Goal: Task Accomplishment & Management: Manage account settings

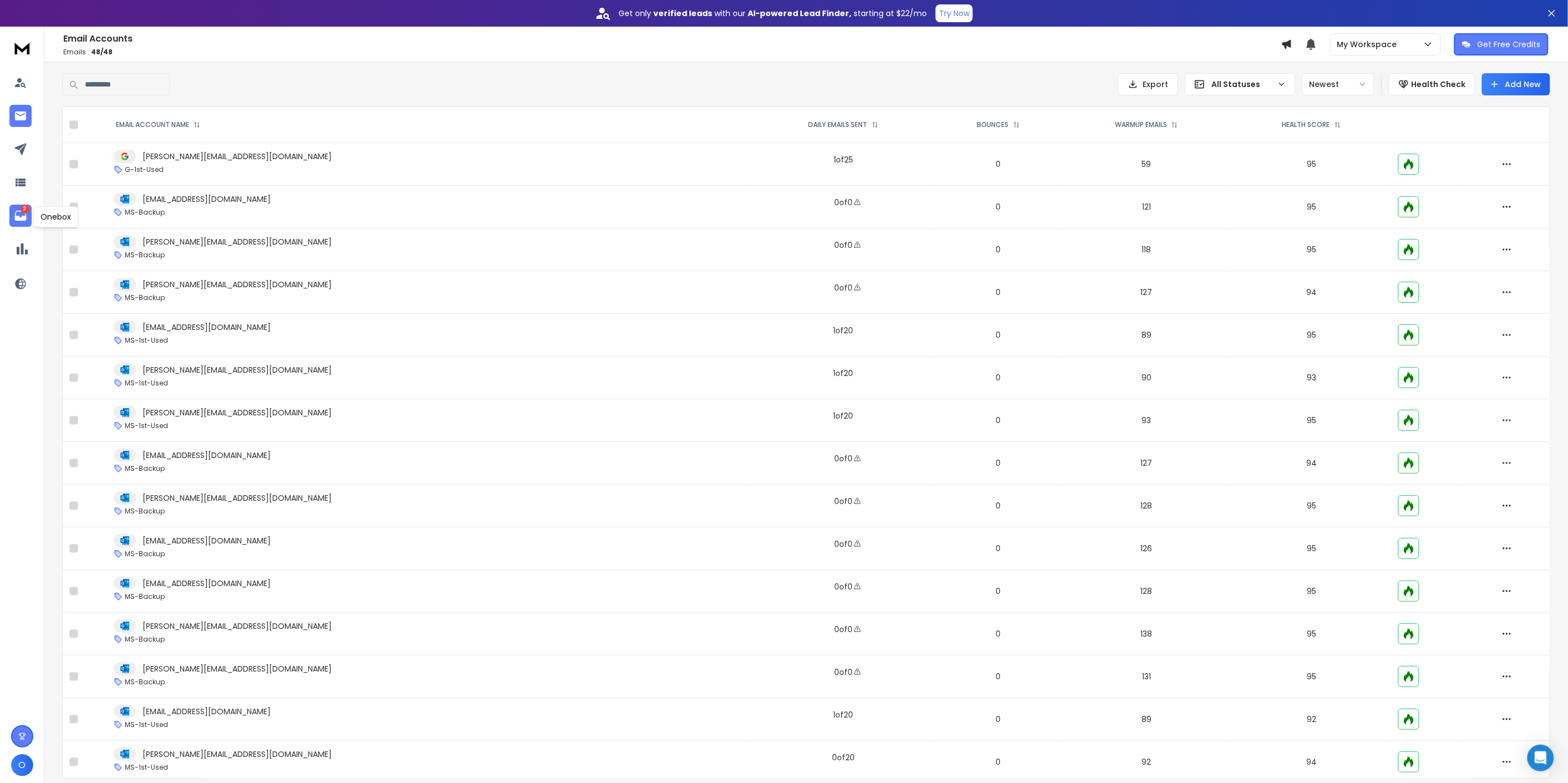
click at [26, 209] on p "2" at bounding box center [25, 209] width 9 height 9
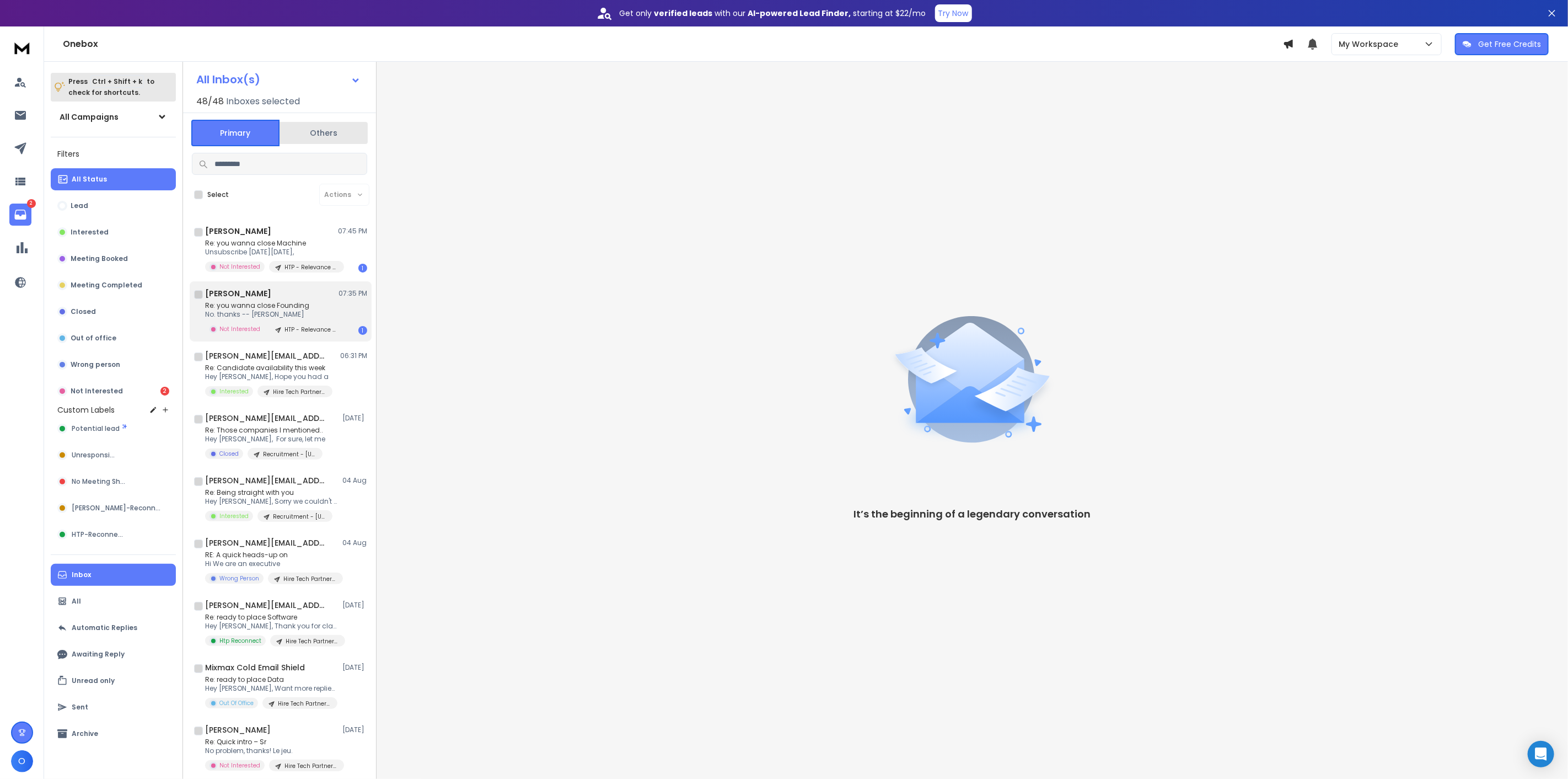
click at [292, 304] on p "Re: you wanna close Founding" at bounding box center [271, 306] width 132 height 9
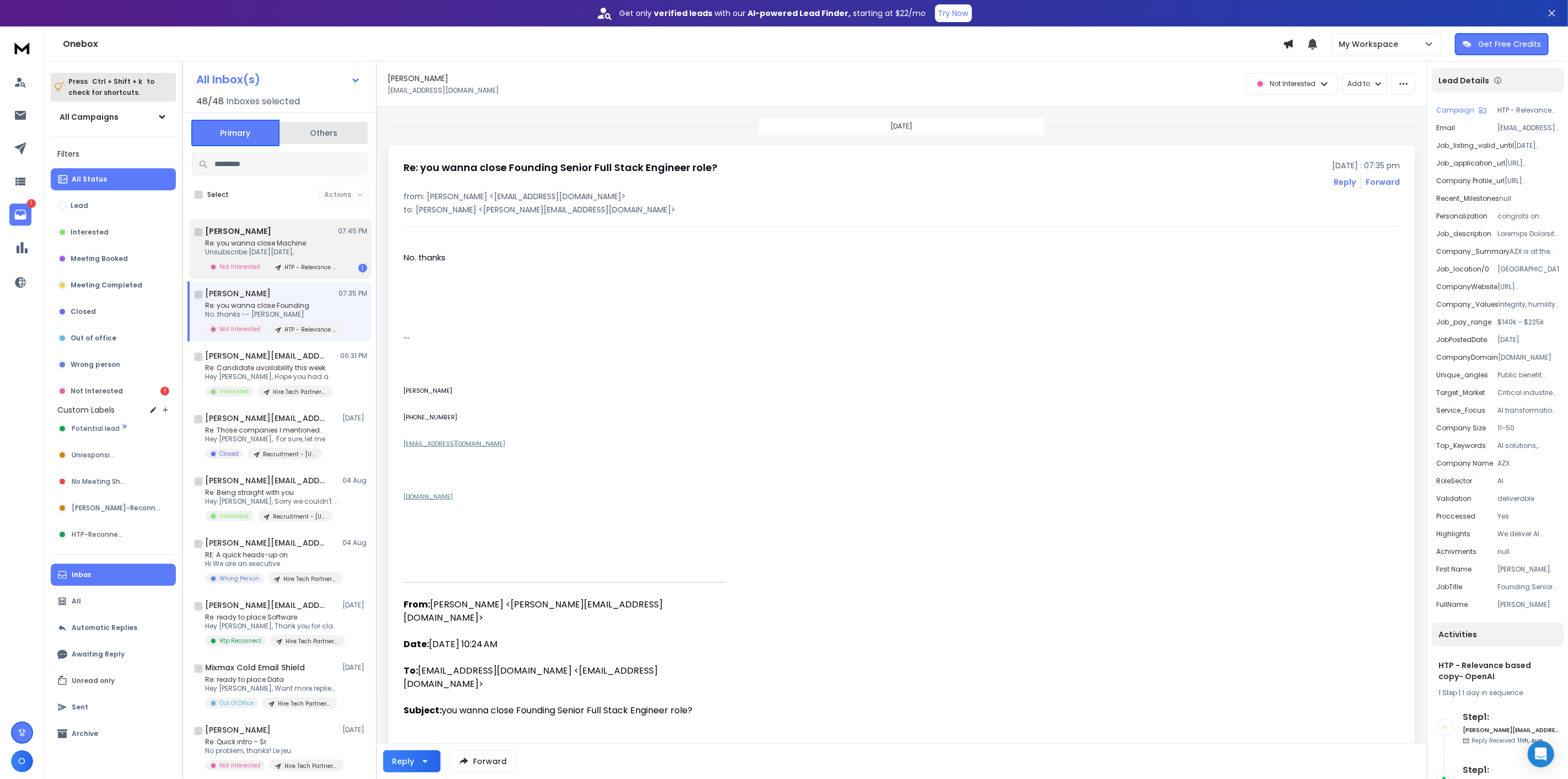
click at [262, 249] on p "Unsubscribe [DATE][DATE]," at bounding box center [271, 252] width 132 height 9
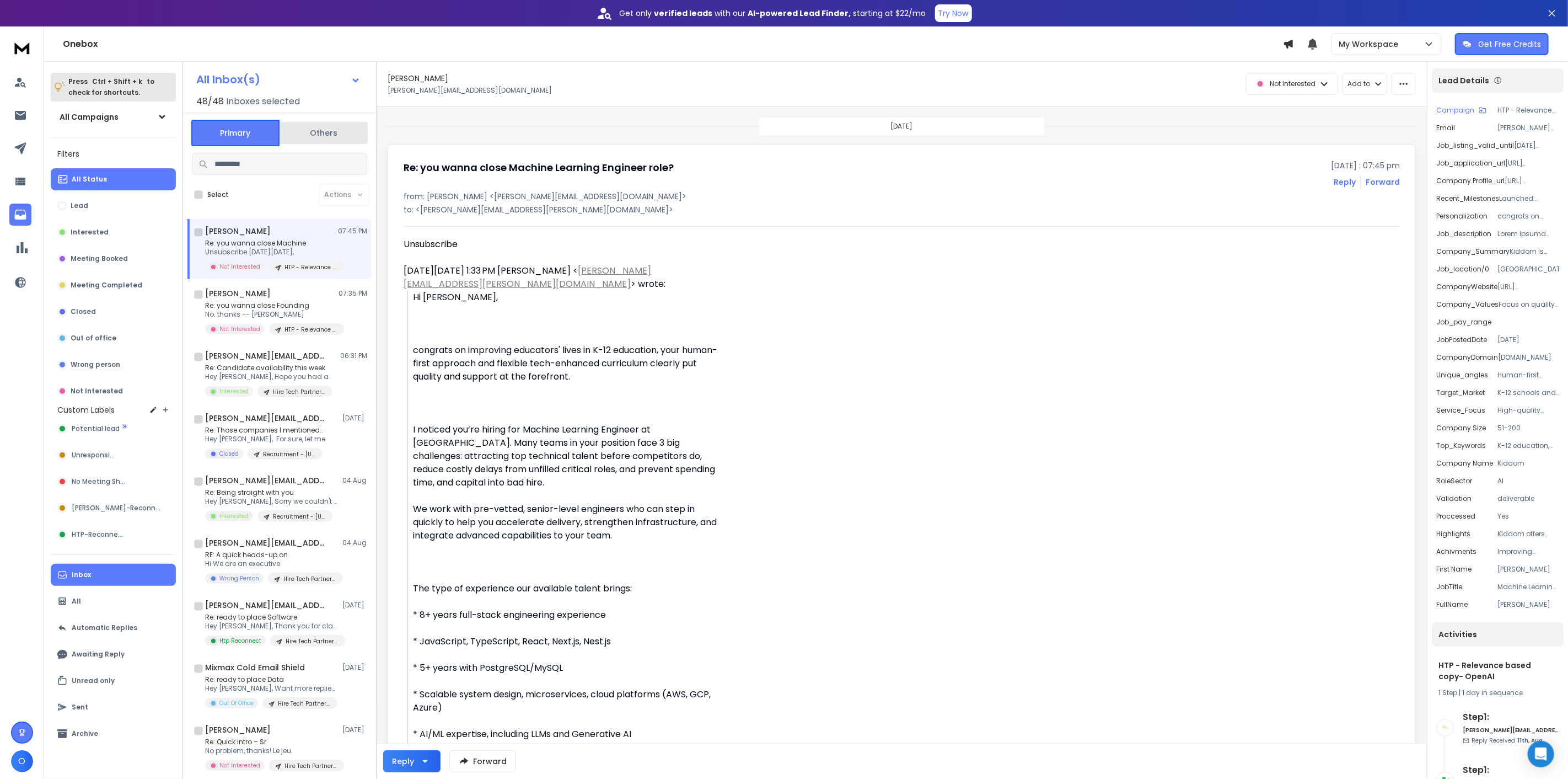
click at [1536, 286] on p "https://www.kiddom.co" at bounding box center [1528, 287] width 61 height 9
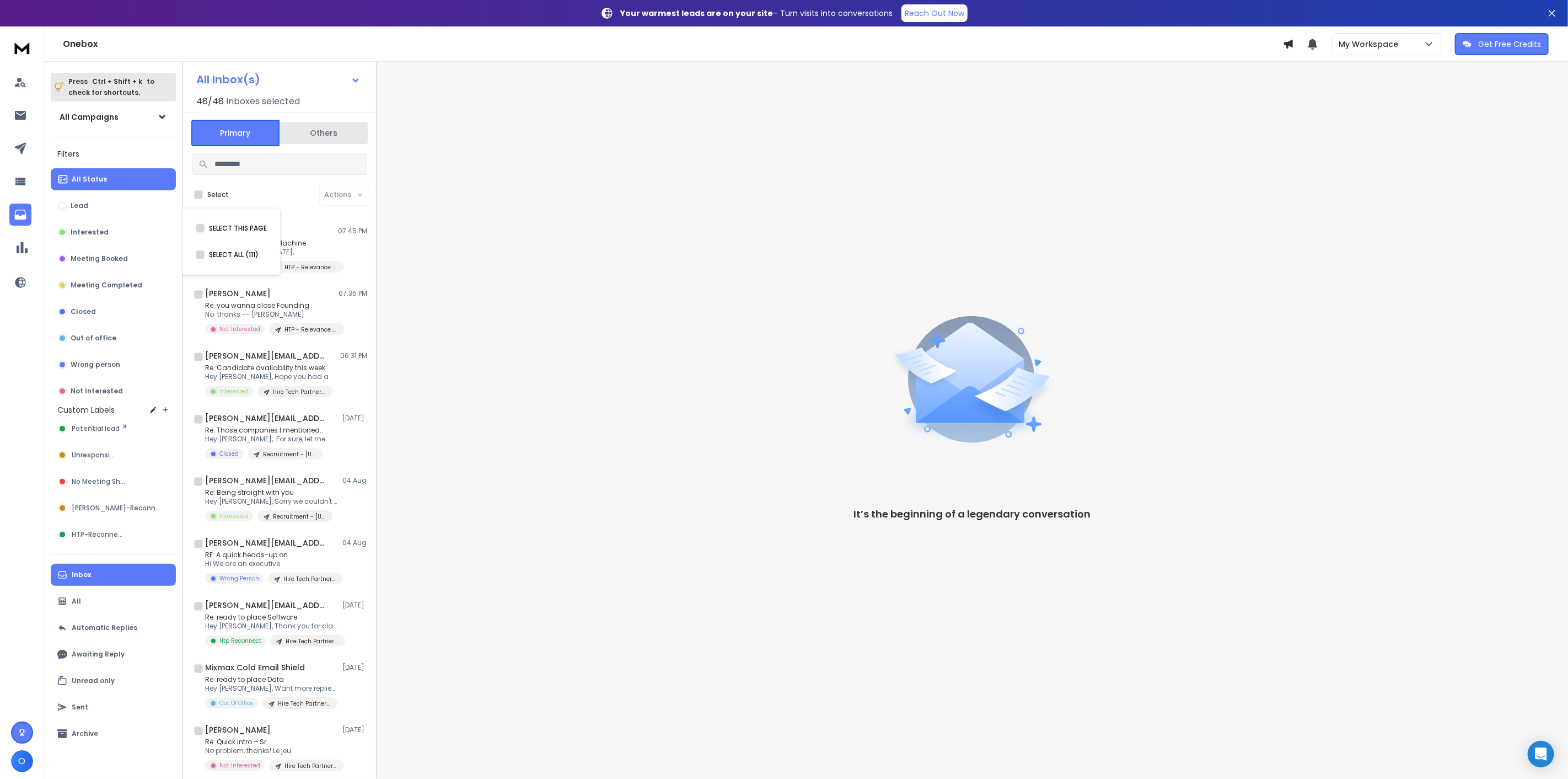
click at [238, 214] on div "SELECT THIS PAGE SELECT ALL (111)" at bounding box center [231, 242] width 85 height 57
click at [307, 235] on div "Abbas Manjee 07:45 PM" at bounding box center [286, 231] width 162 height 11
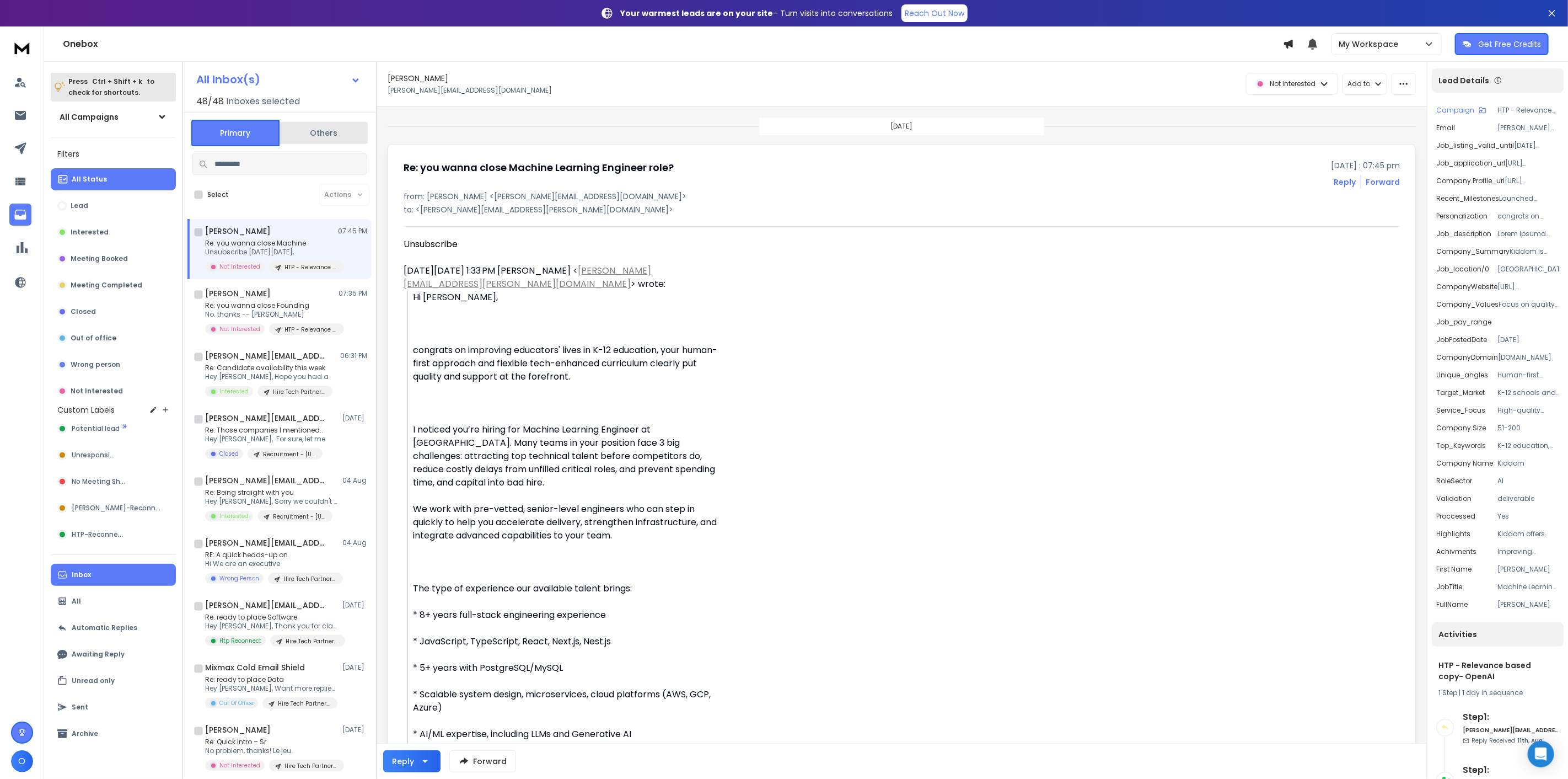
scroll to position [30, 0]
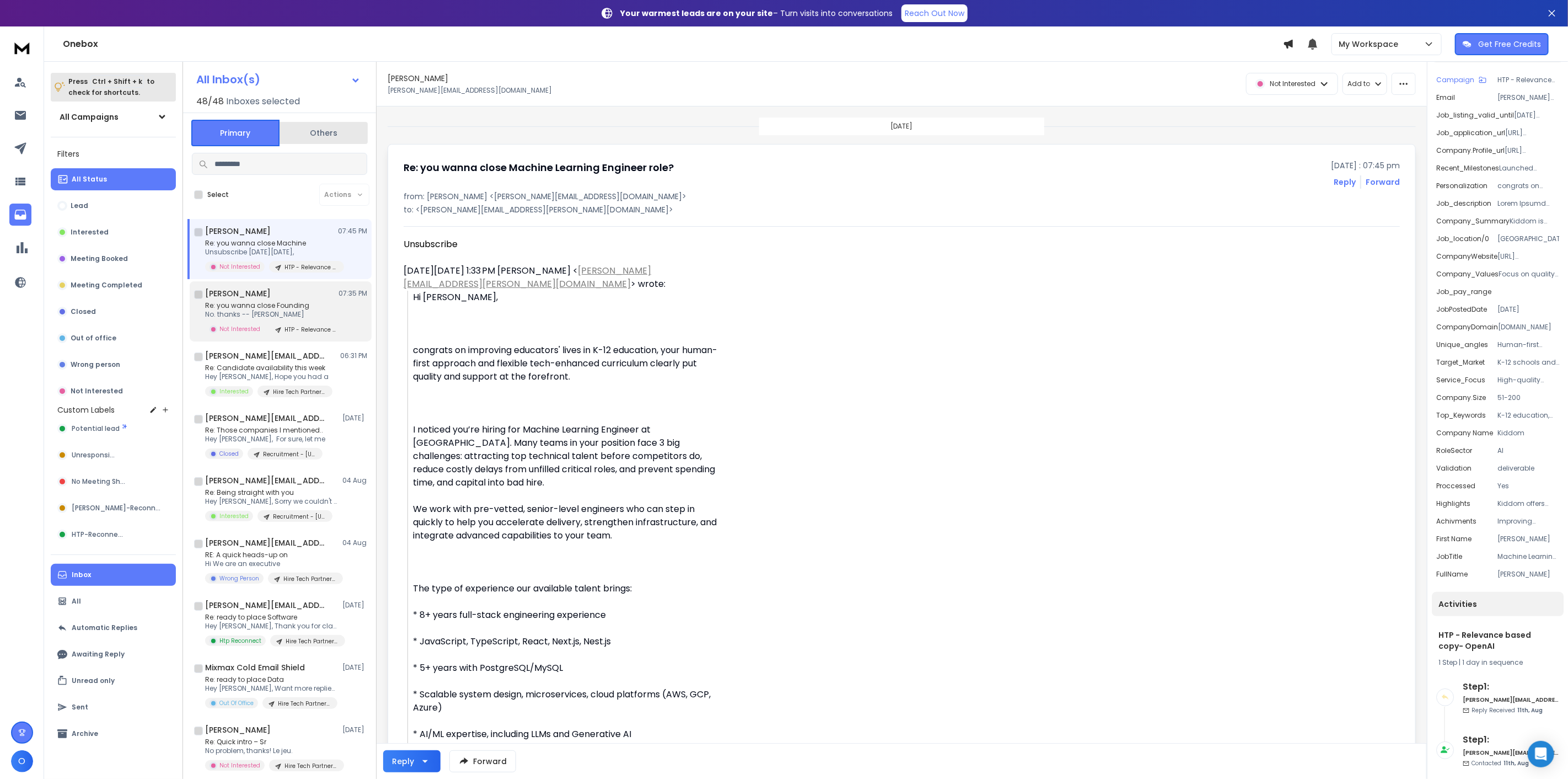
click at [309, 323] on div "HTP - Relevance based copy- OpenAI" at bounding box center [306, 329] width 75 height 12
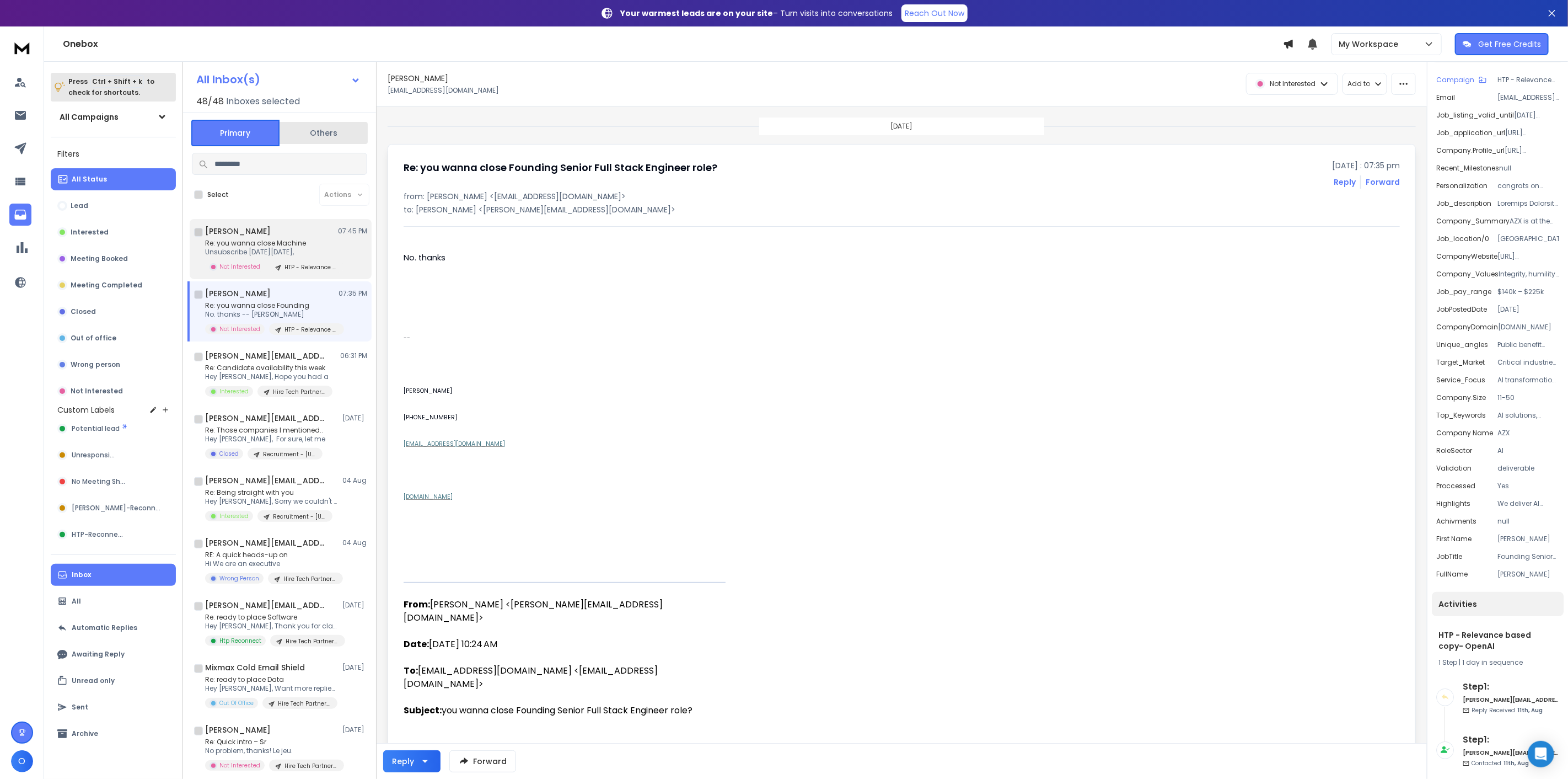
click at [324, 252] on p "Unsubscribe [DATE][DATE]," at bounding box center [271, 252] width 132 height 9
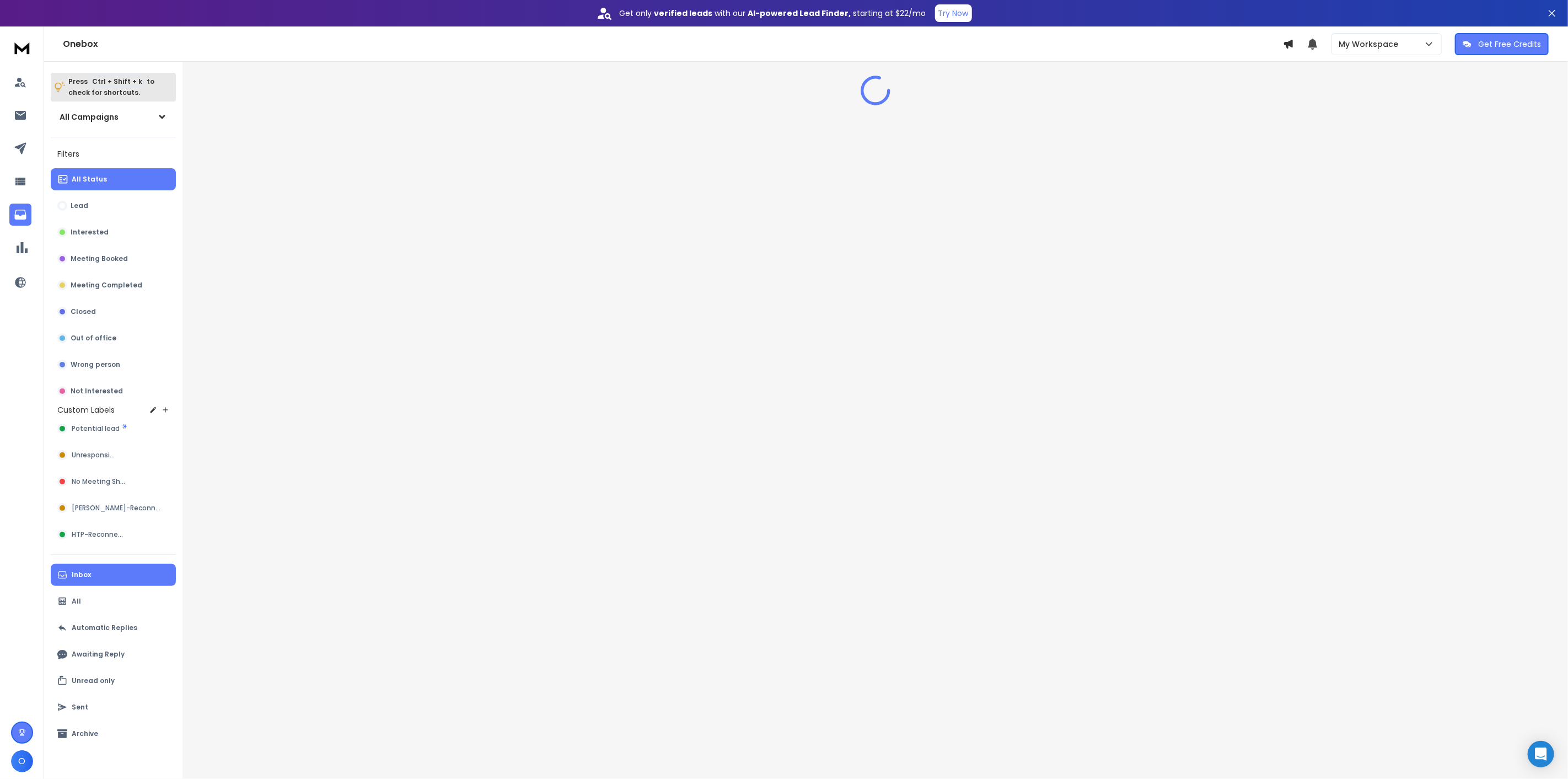
click at [21, 339] on div "O" at bounding box center [22, 404] width 44 height 757
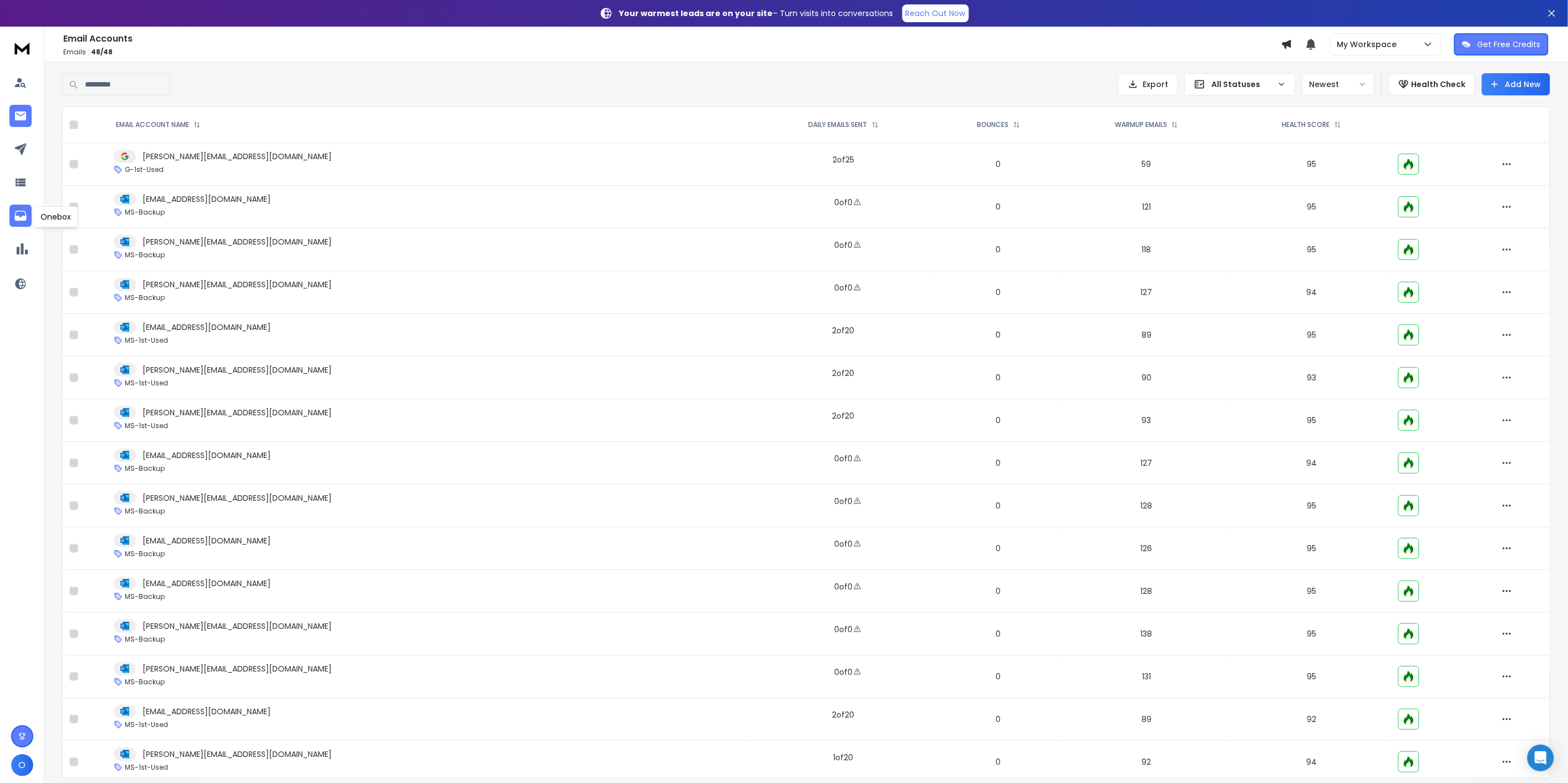
click at [24, 207] on link at bounding box center [20, 215] width 22 height 22
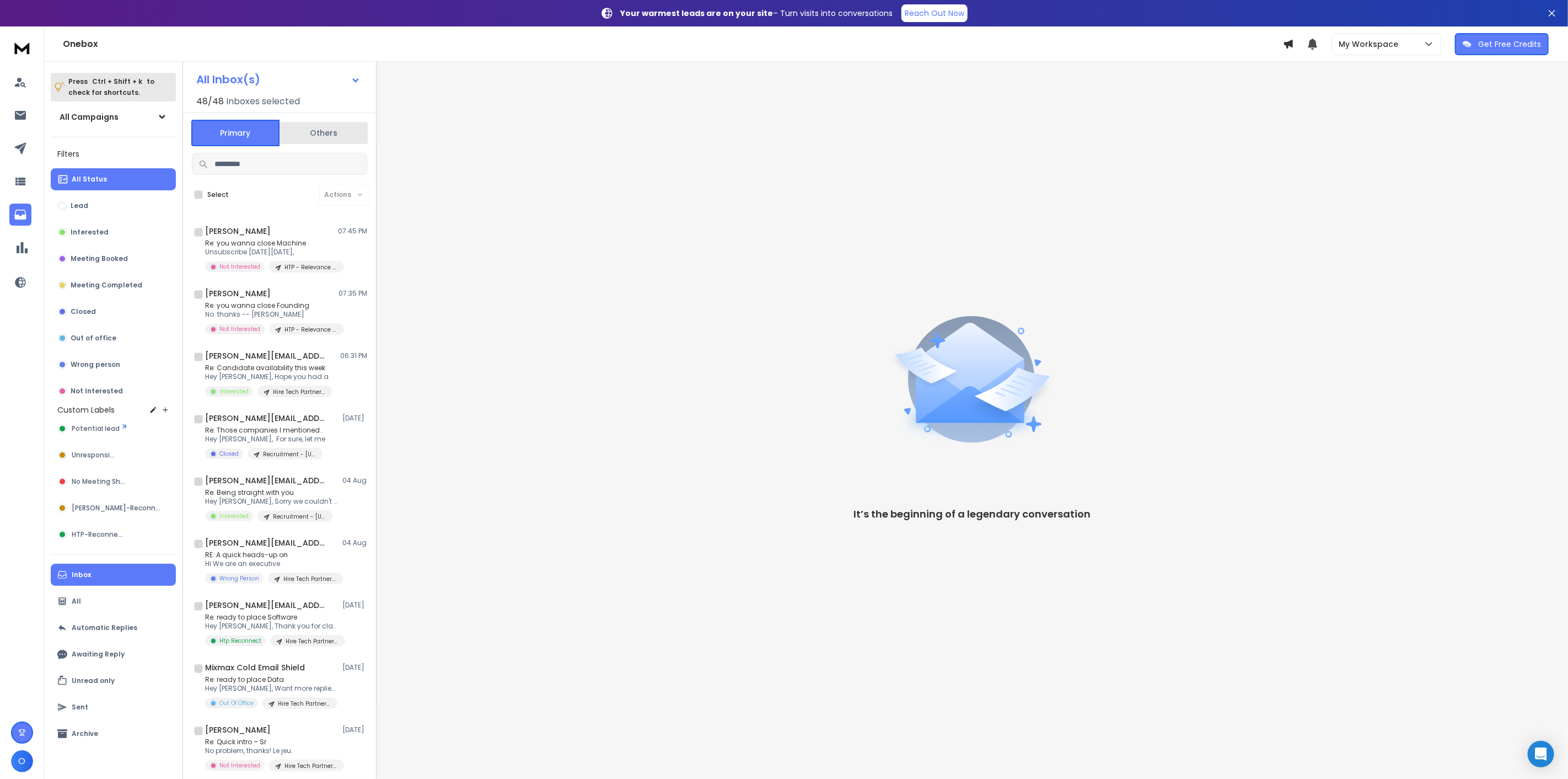
click at [303, 138] on button "Others" at bounding box center [323, 133] width 88 height 24
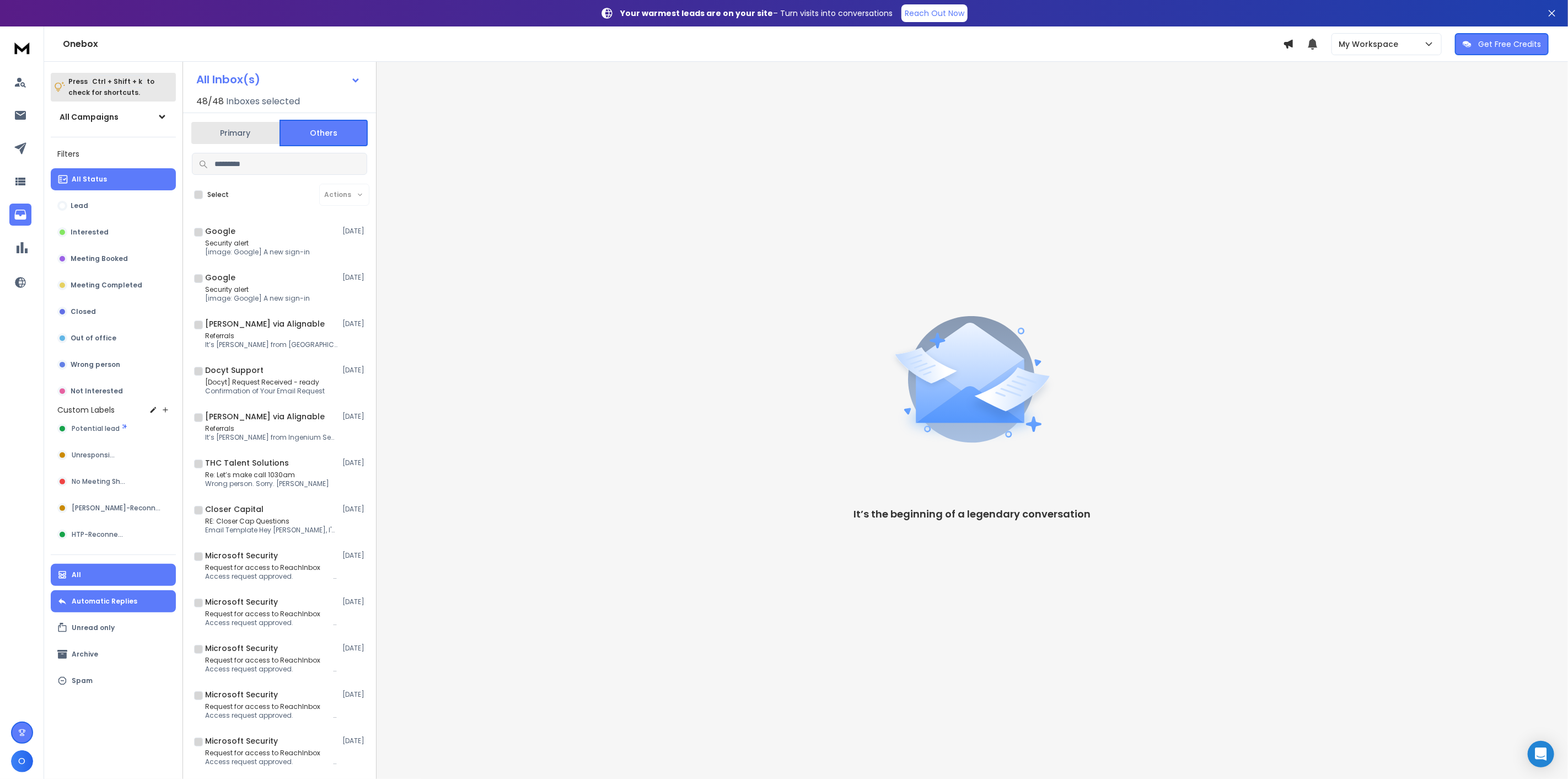
click at [105, 590] on button "Automatic Replies" at bounding box center [113, 601] width 125 height 22
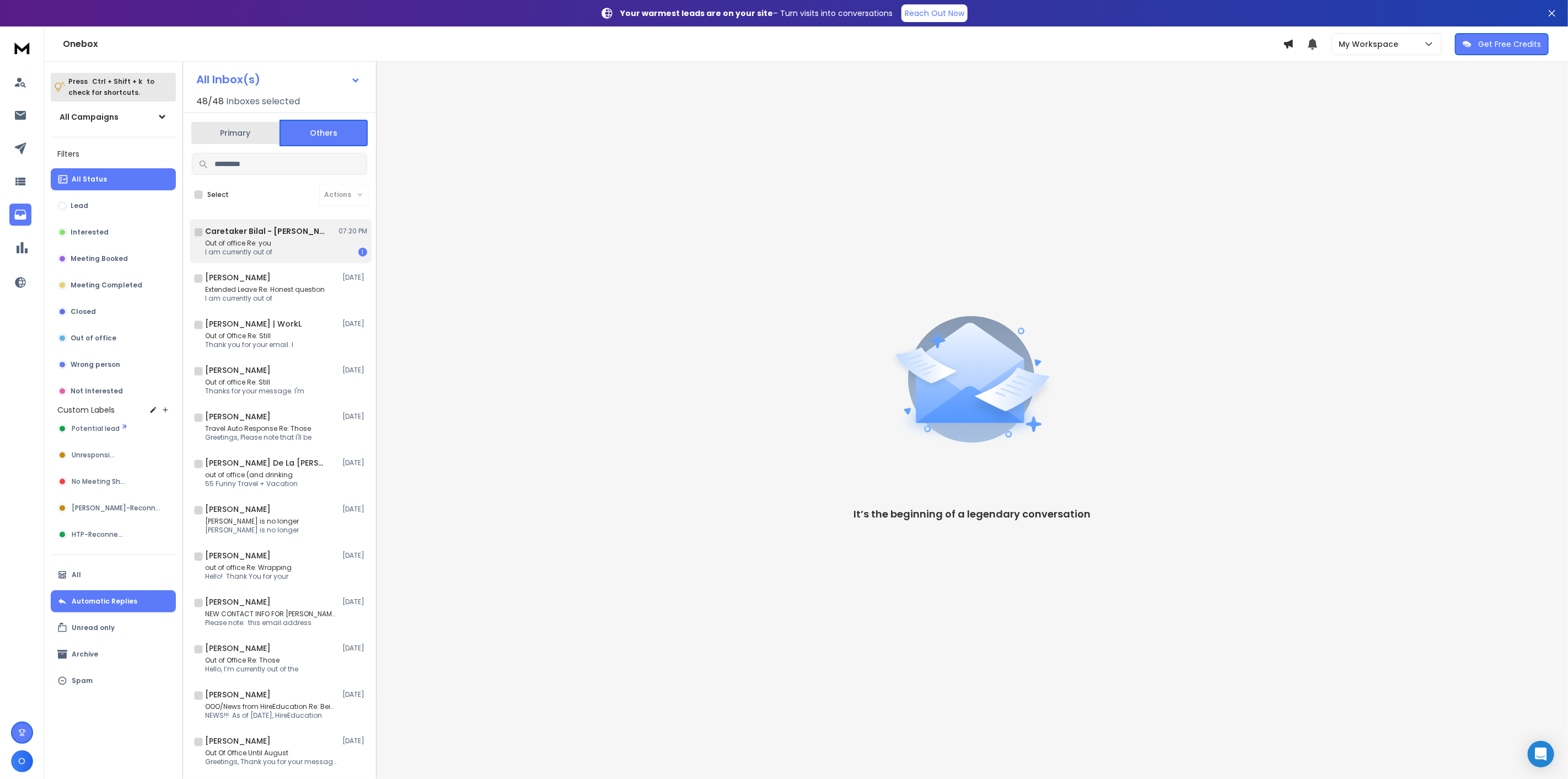
click at [262, 256] on div "Caretaker Bilal - Aaron Friedkin 07:20 PM Out of office Re: you I am currently …" at bounding box center [281, 241] width 182 height 44
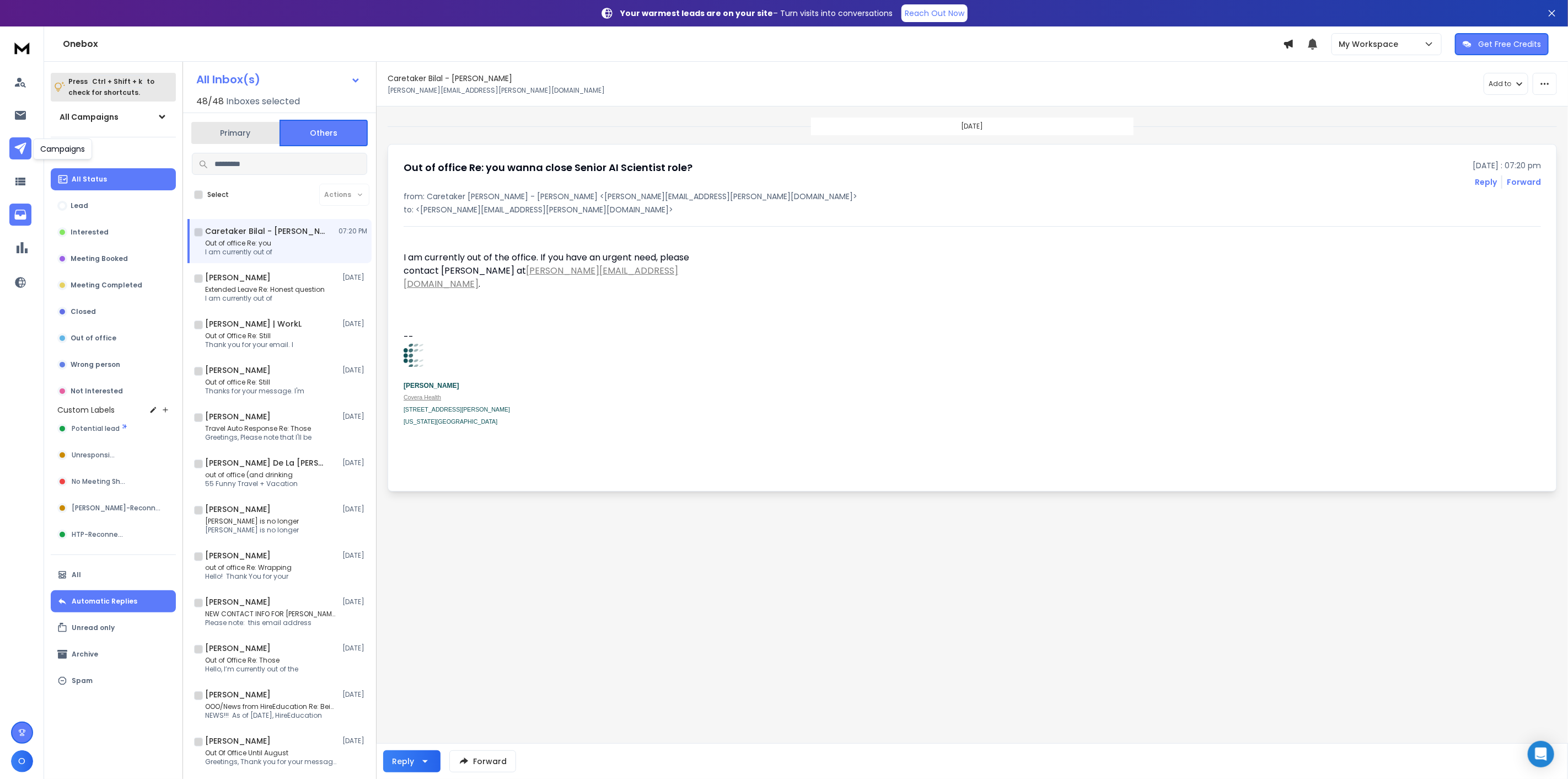
click at [21, 152] on icon at bounding box center [20, 148] width 12 height 12
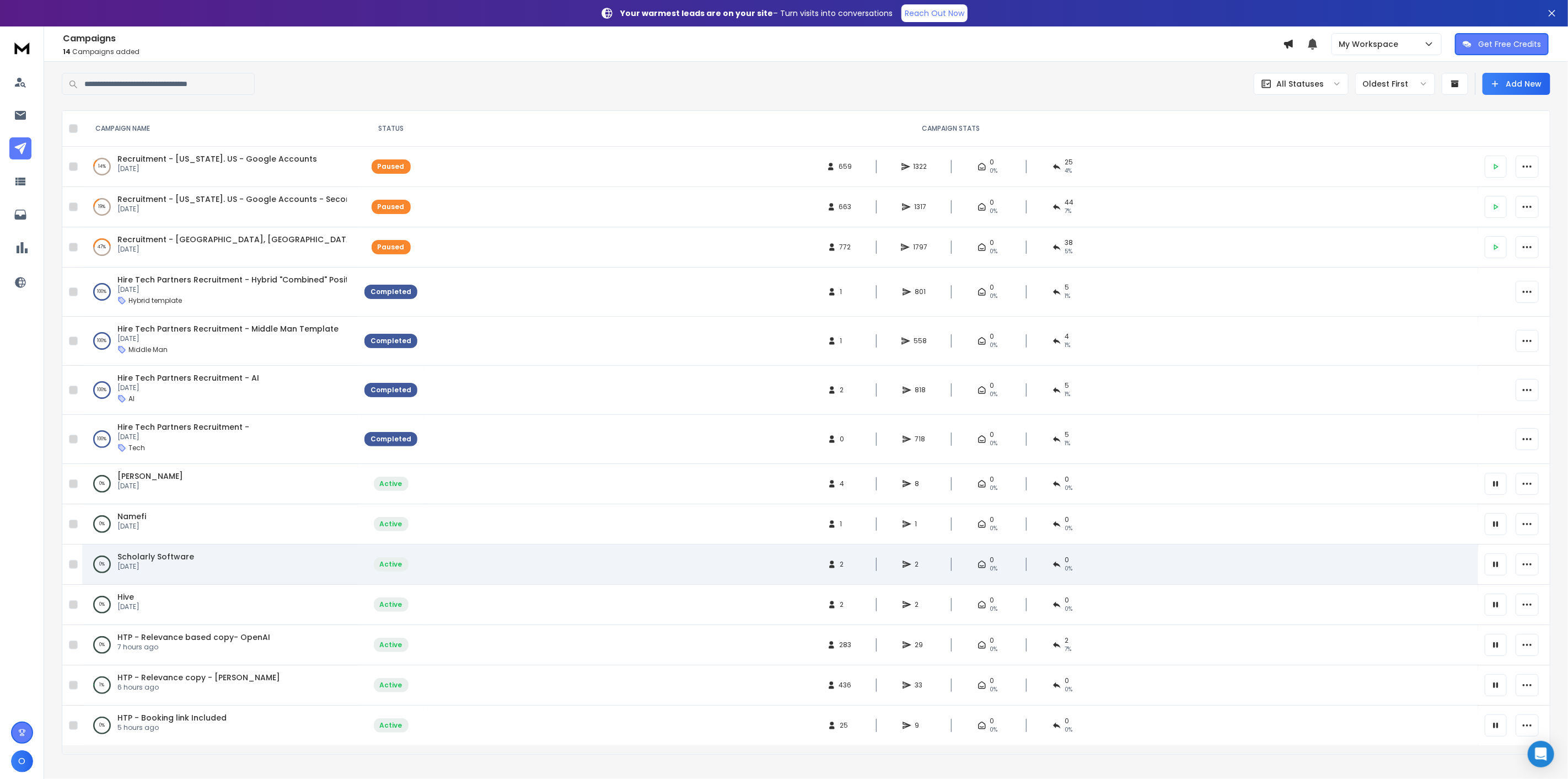
click at [785, 579] on td "2 2 0 0% 0 0 %" at bounding box center [951, 565] width 1054 height 40
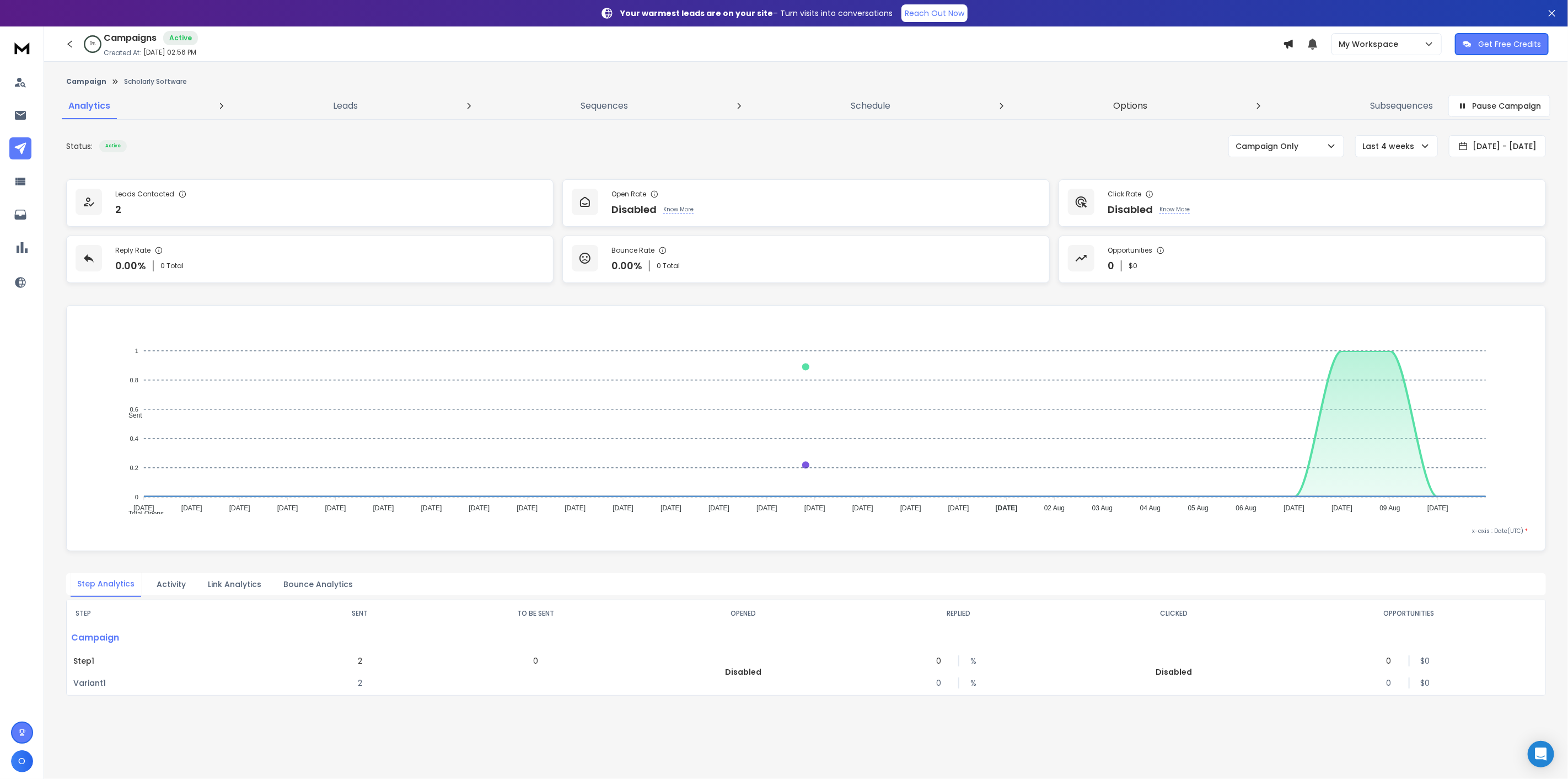
click at [1121, 109] on p "Options" at bounding box center [1130, 106] width 34 height 13
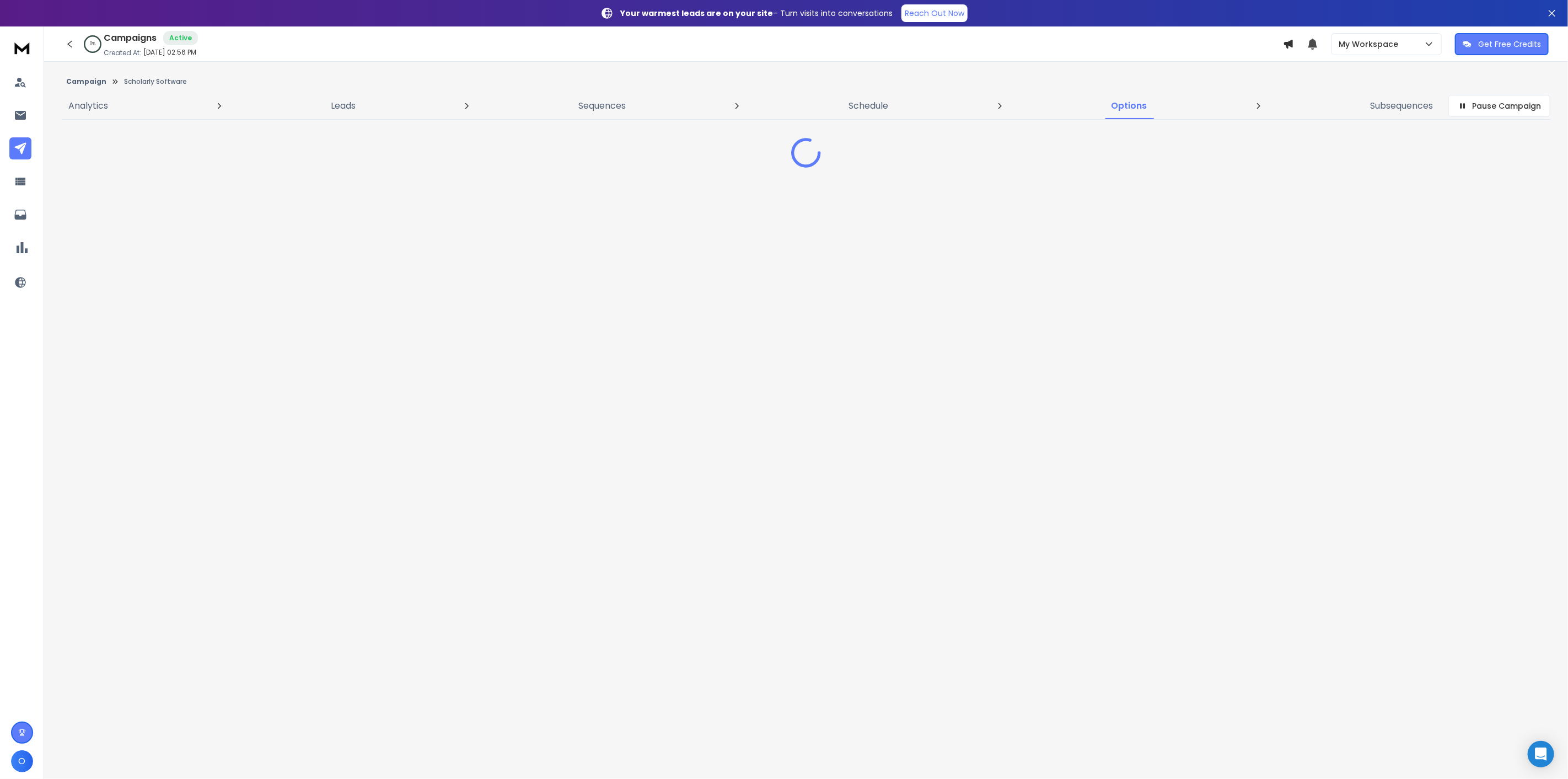
select select "*"
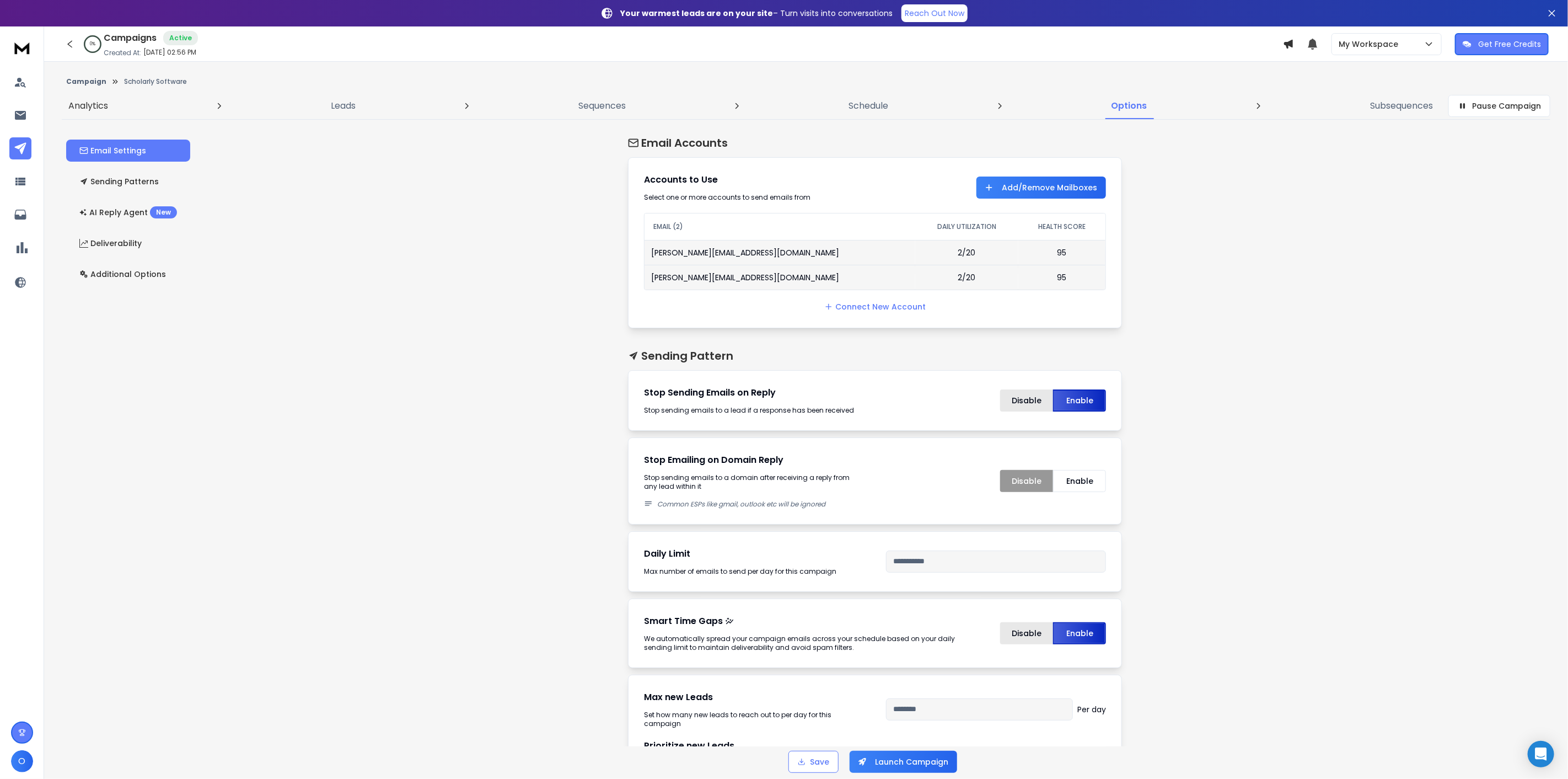
click at [96, 103] on p "Analytics" at bounding box center [88, 106] width 40 height 13
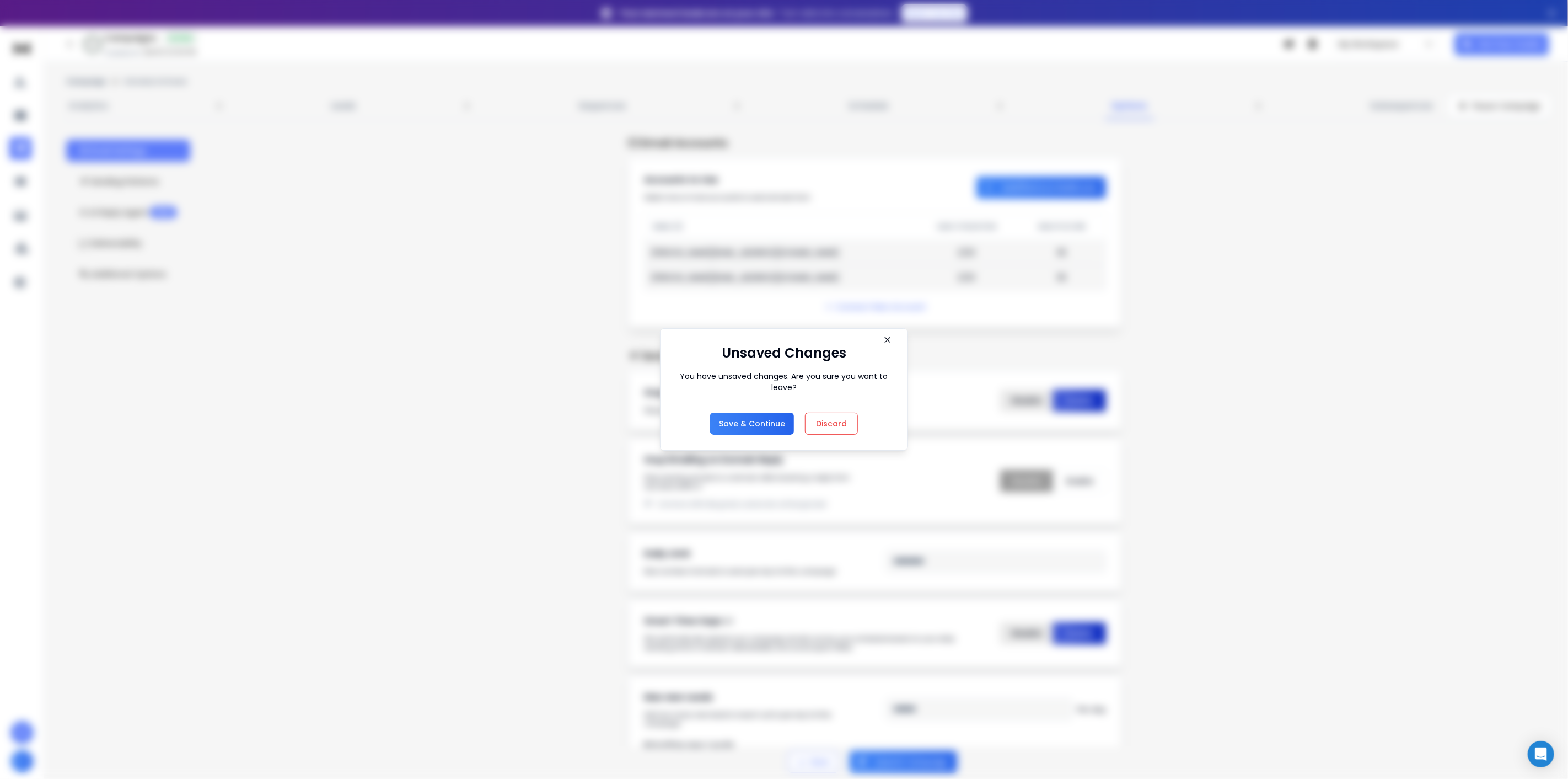
click at [732, 433] on button "Save & Continue" at bounding box center [752, 424] width 84 height 22
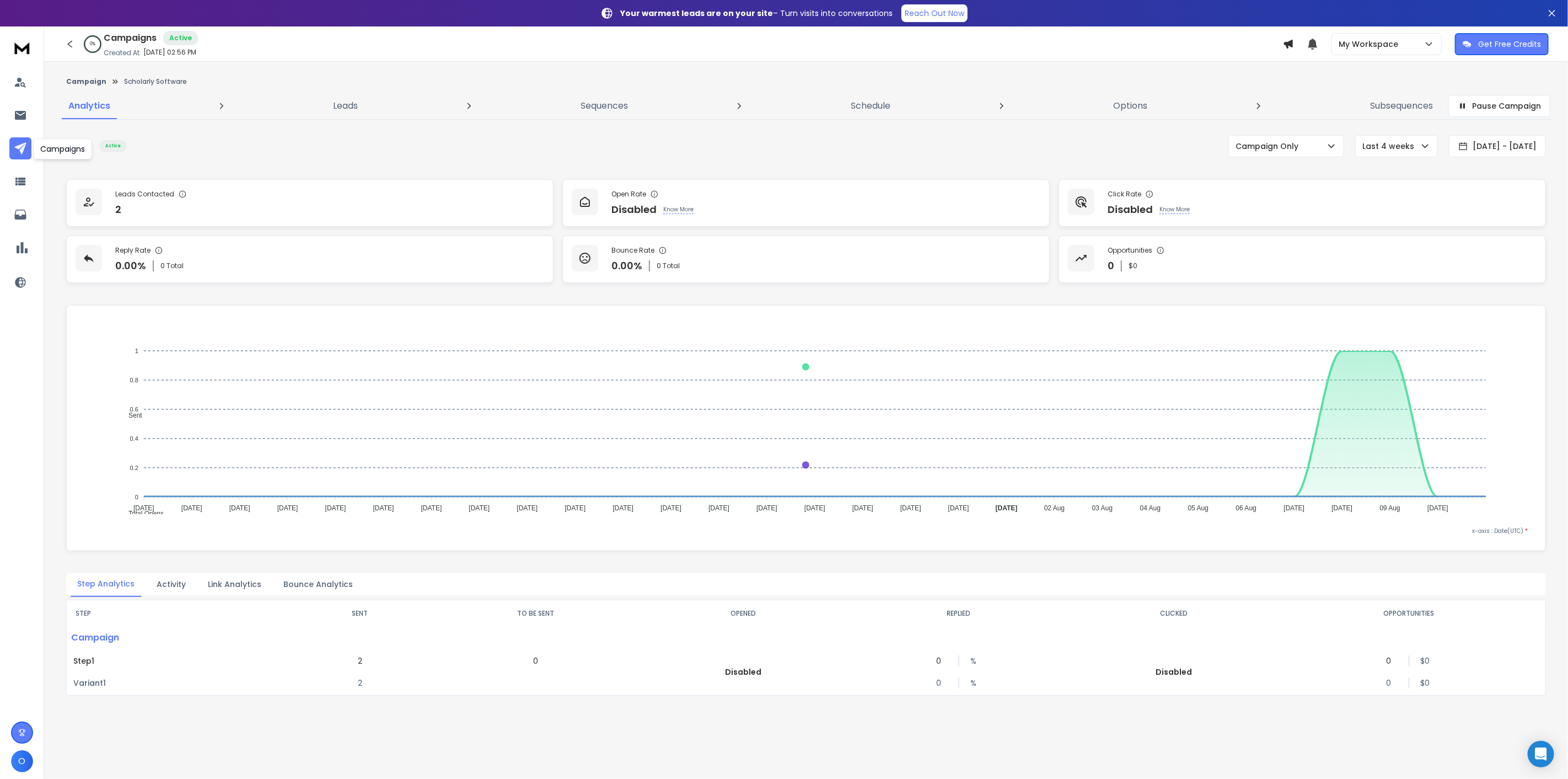
click at [19, 153] on icon at bounding box center [21, 149] width 13 height 13
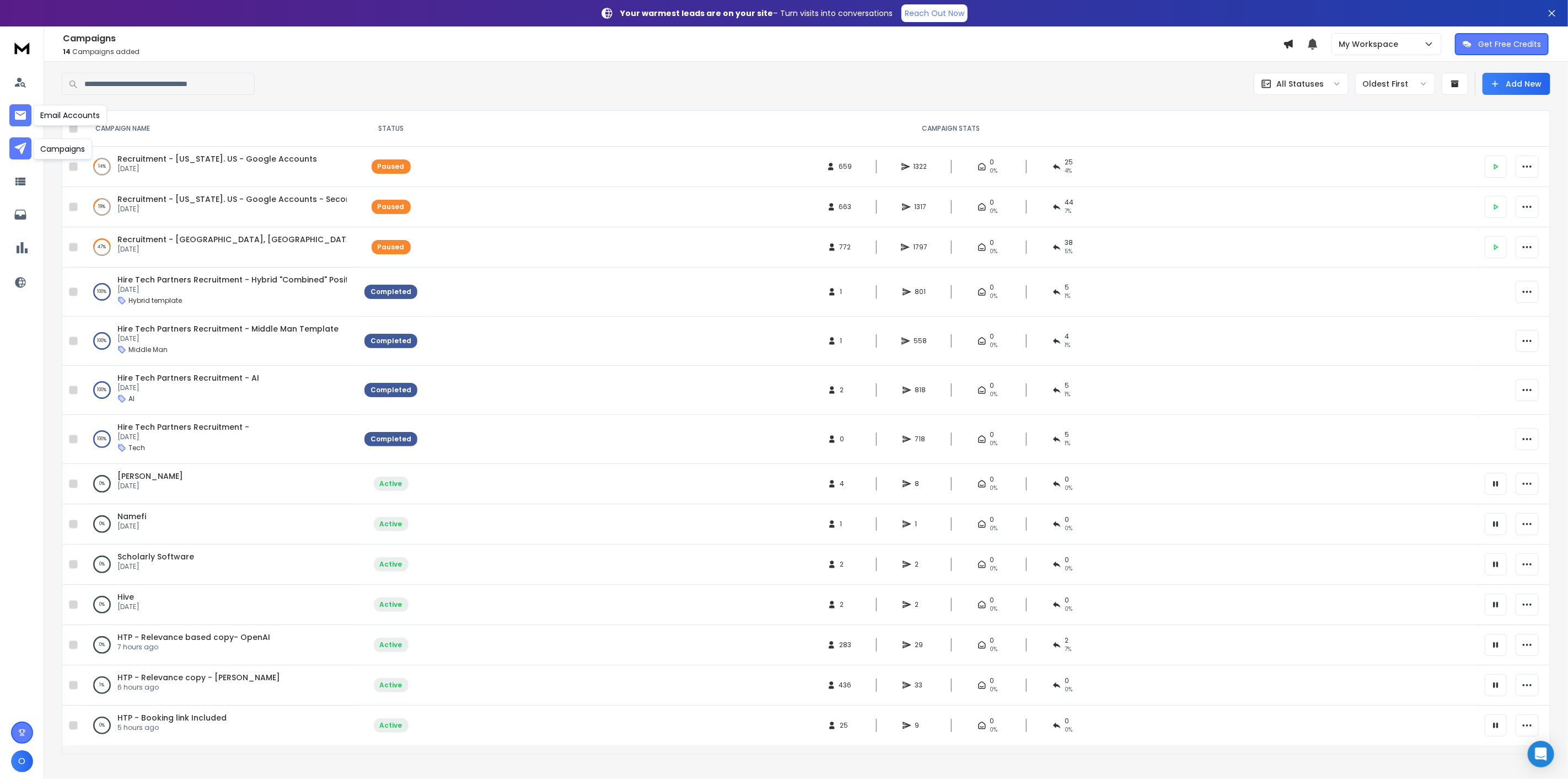
click at [26, 113] on icon at bounding box center [21, 115] width 13 height 13
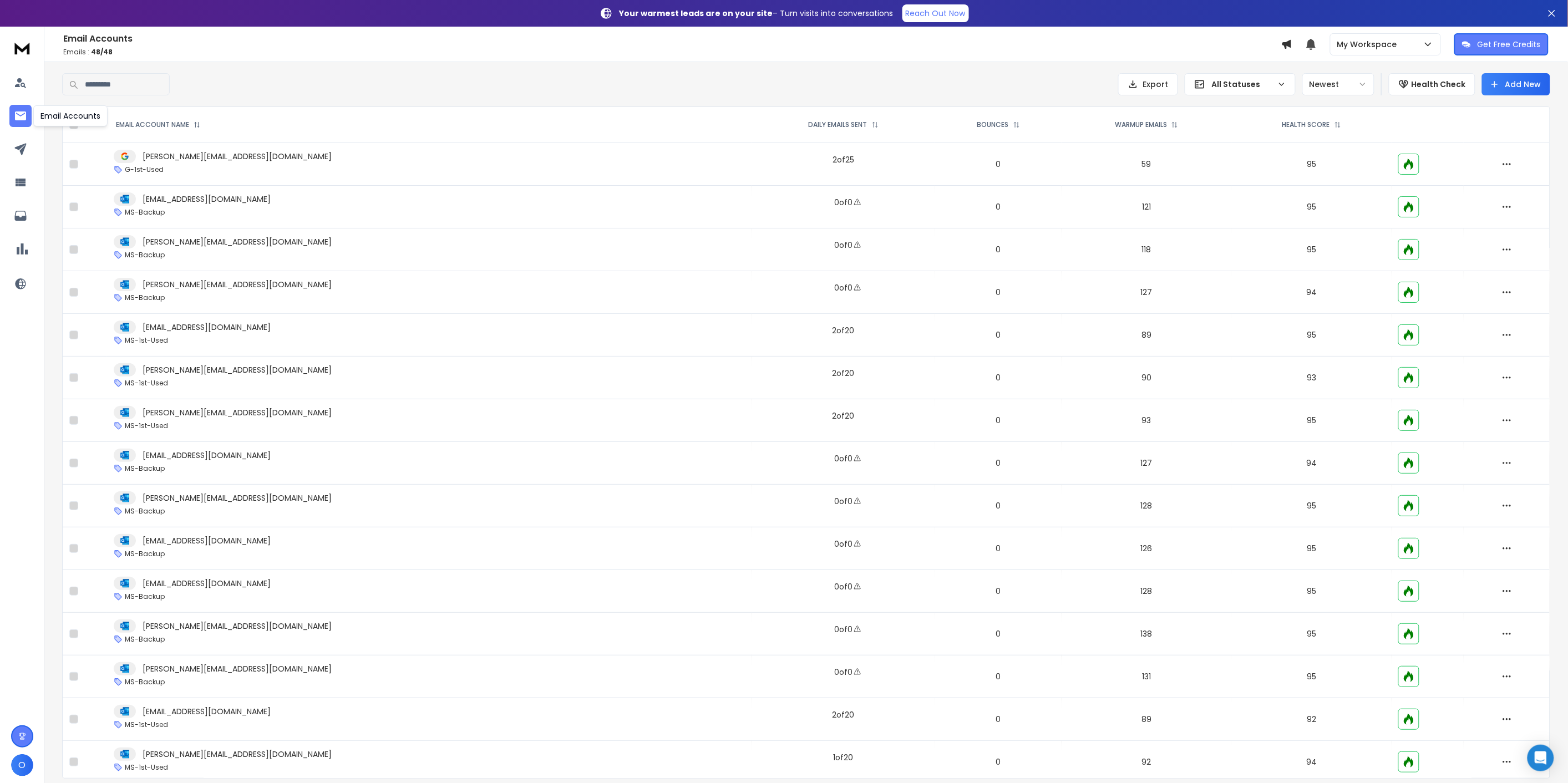
click at [1232, 86] on p "All Statuses" at bounding box center [1242, 84] width 61 height 11
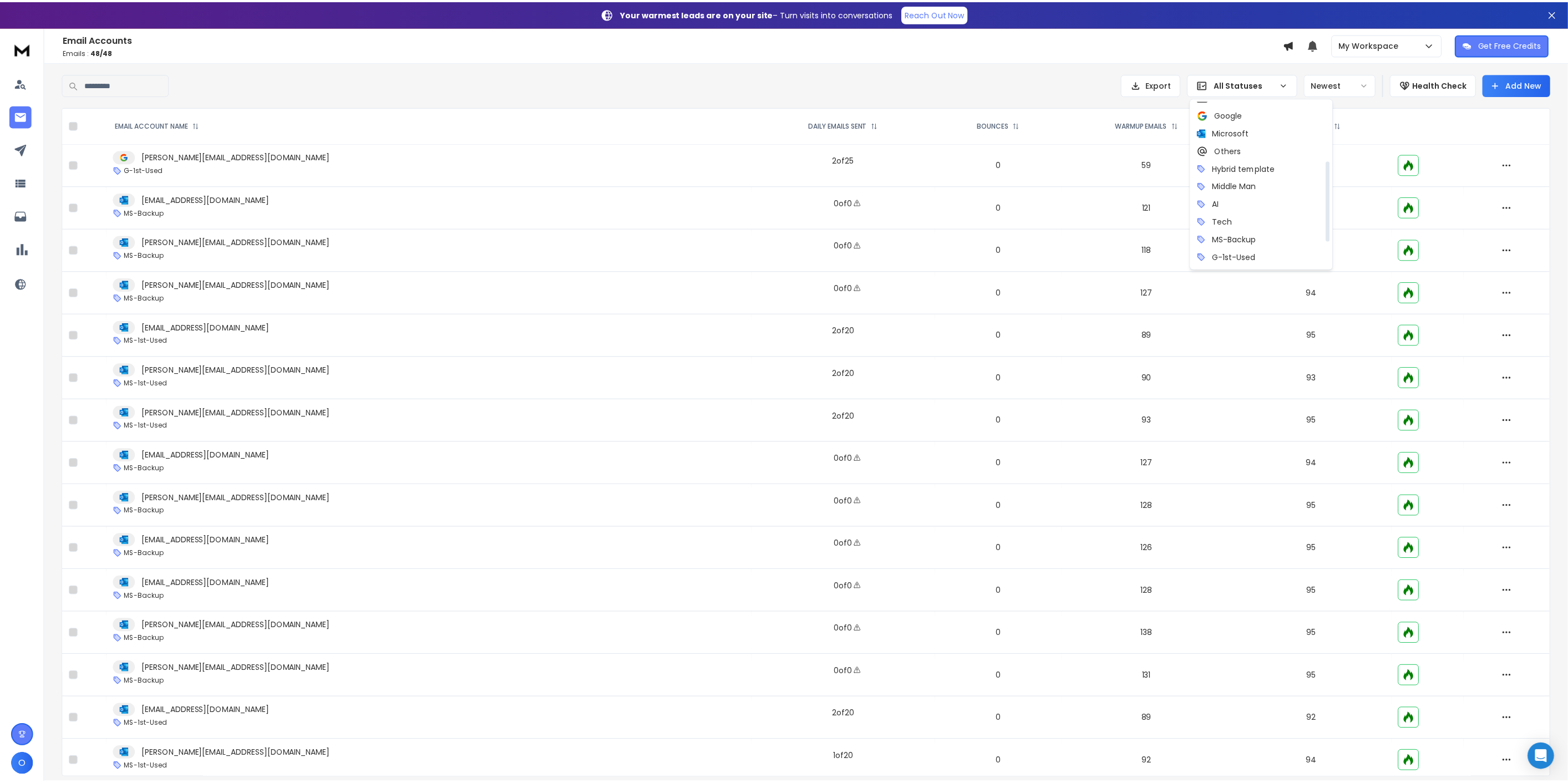
scroll to position [174, 0]
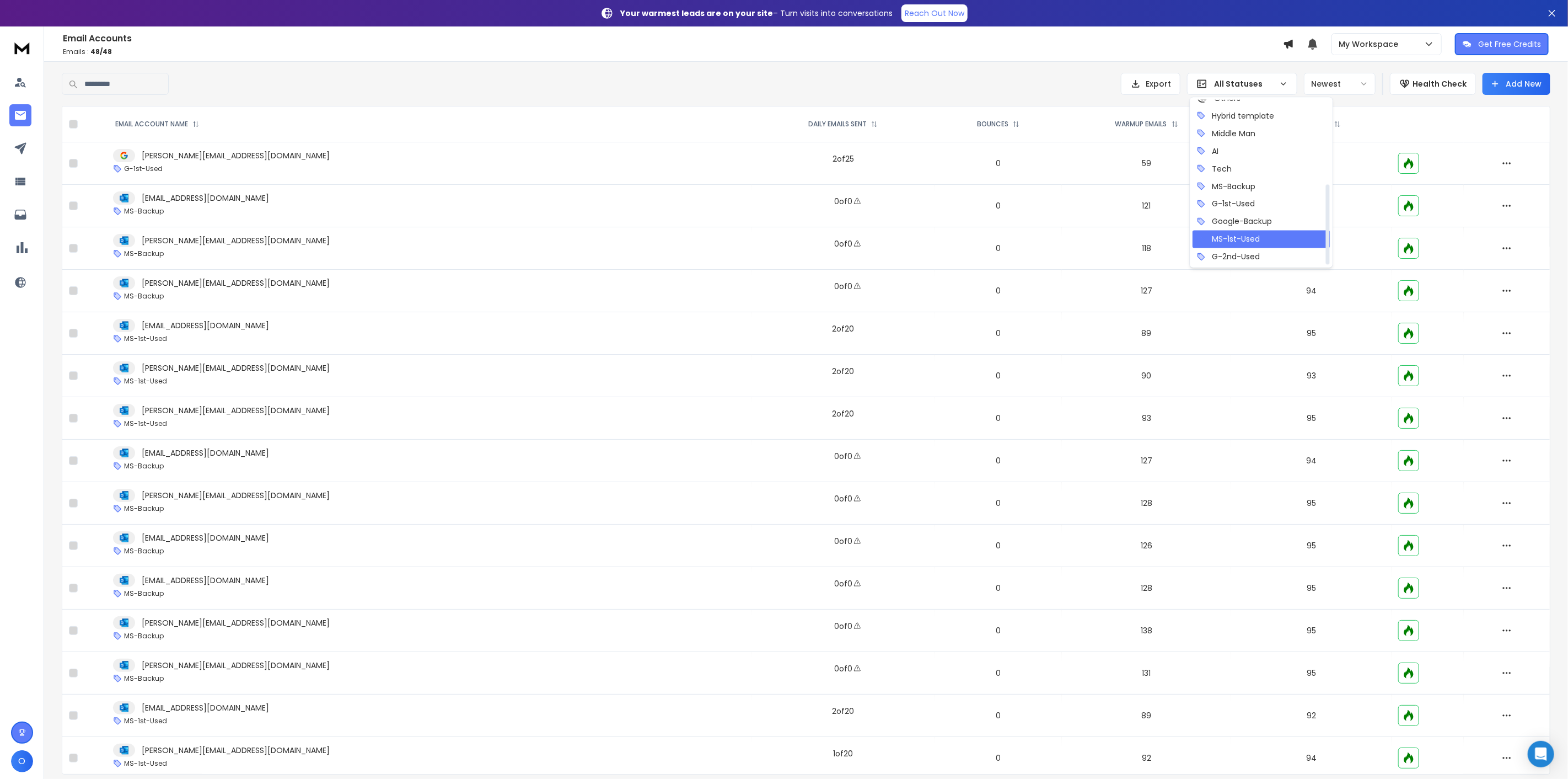
click at [1274, 233] on div "MS-1st-Used" at bounding box center [1261, 239] width 138 height 18
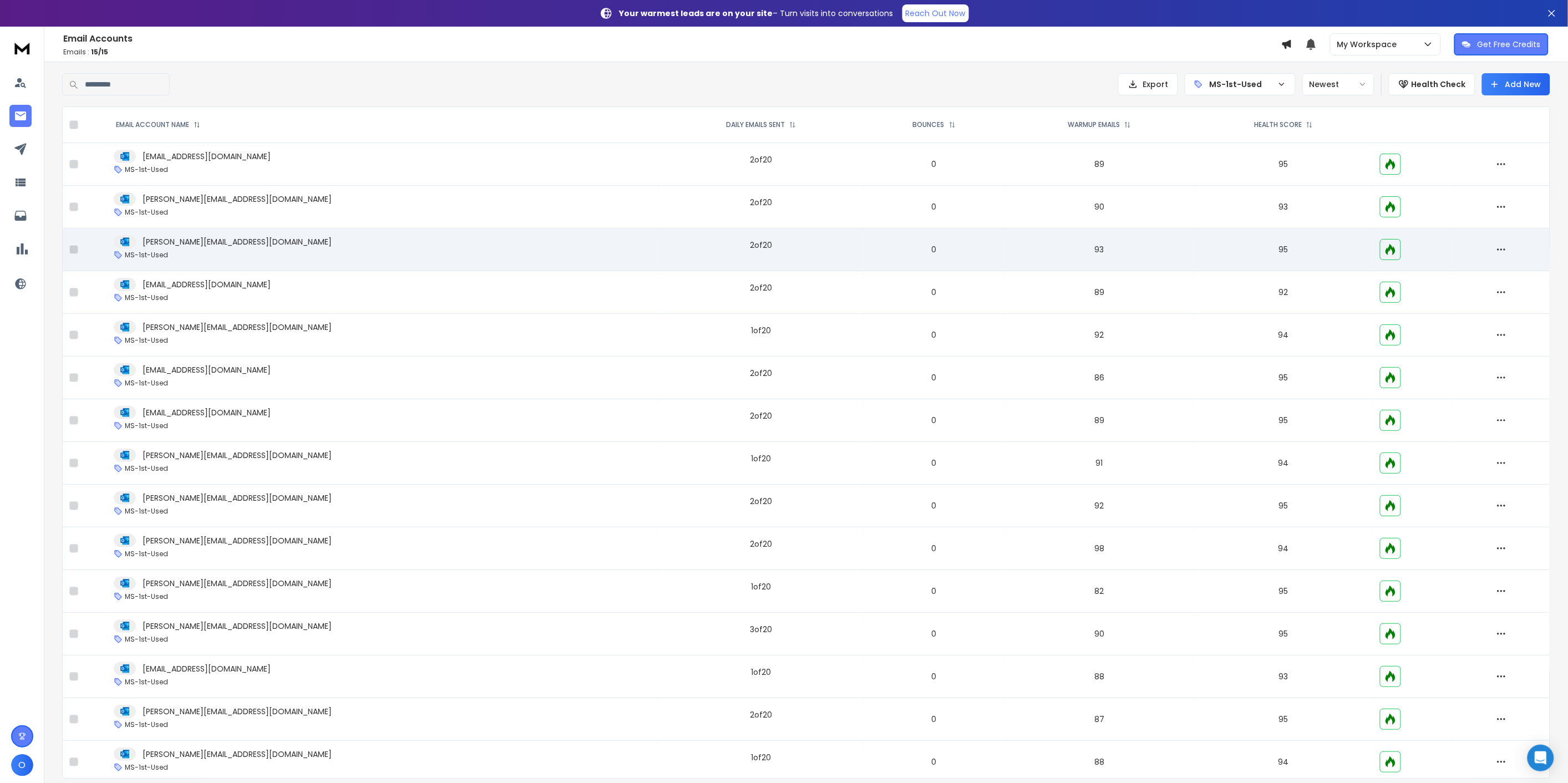
scroll to position [14, 0]
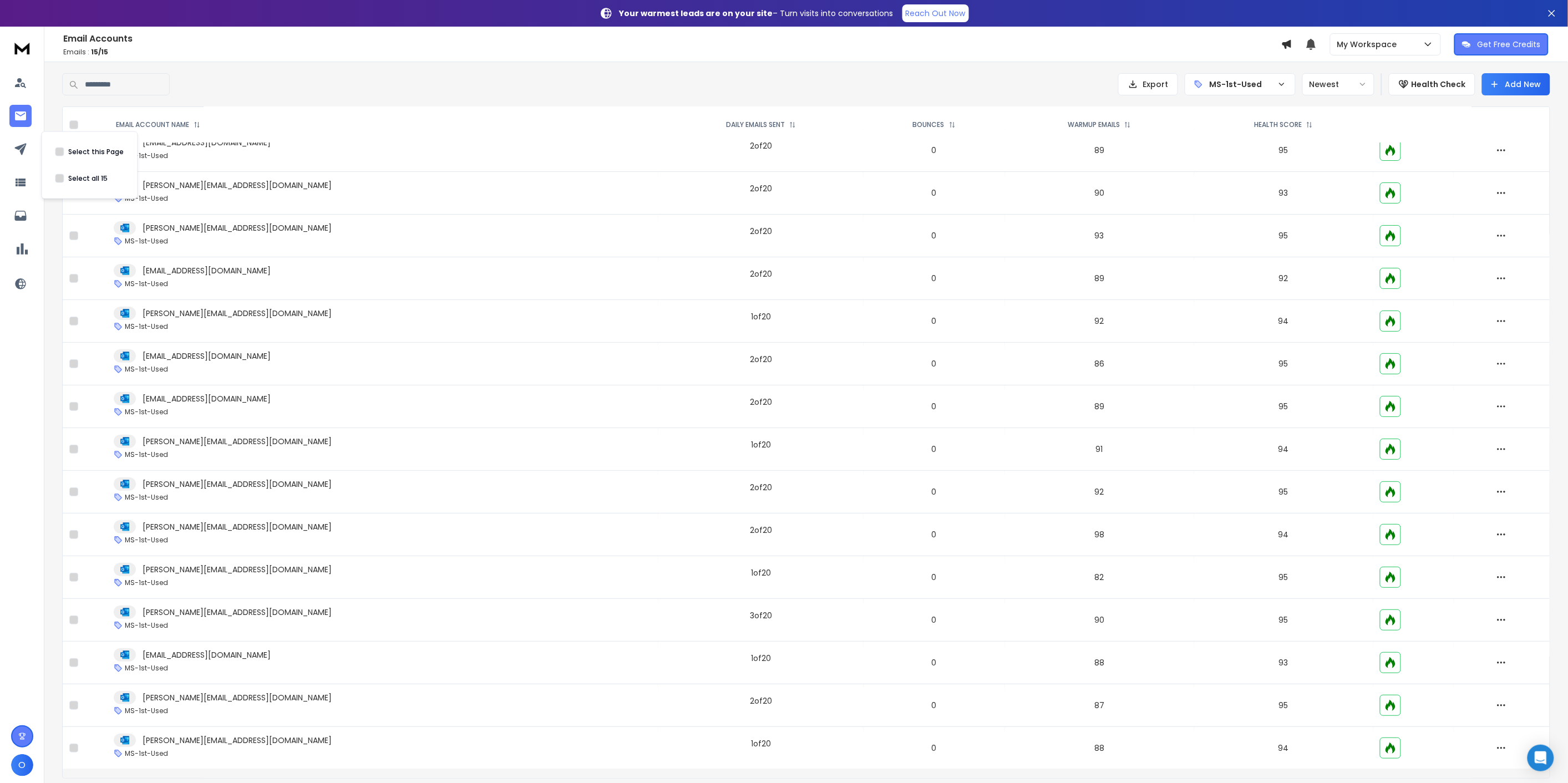
click at [73, 124] on button "Select this Page" at bounding box center [73, 125] width 9 height 9
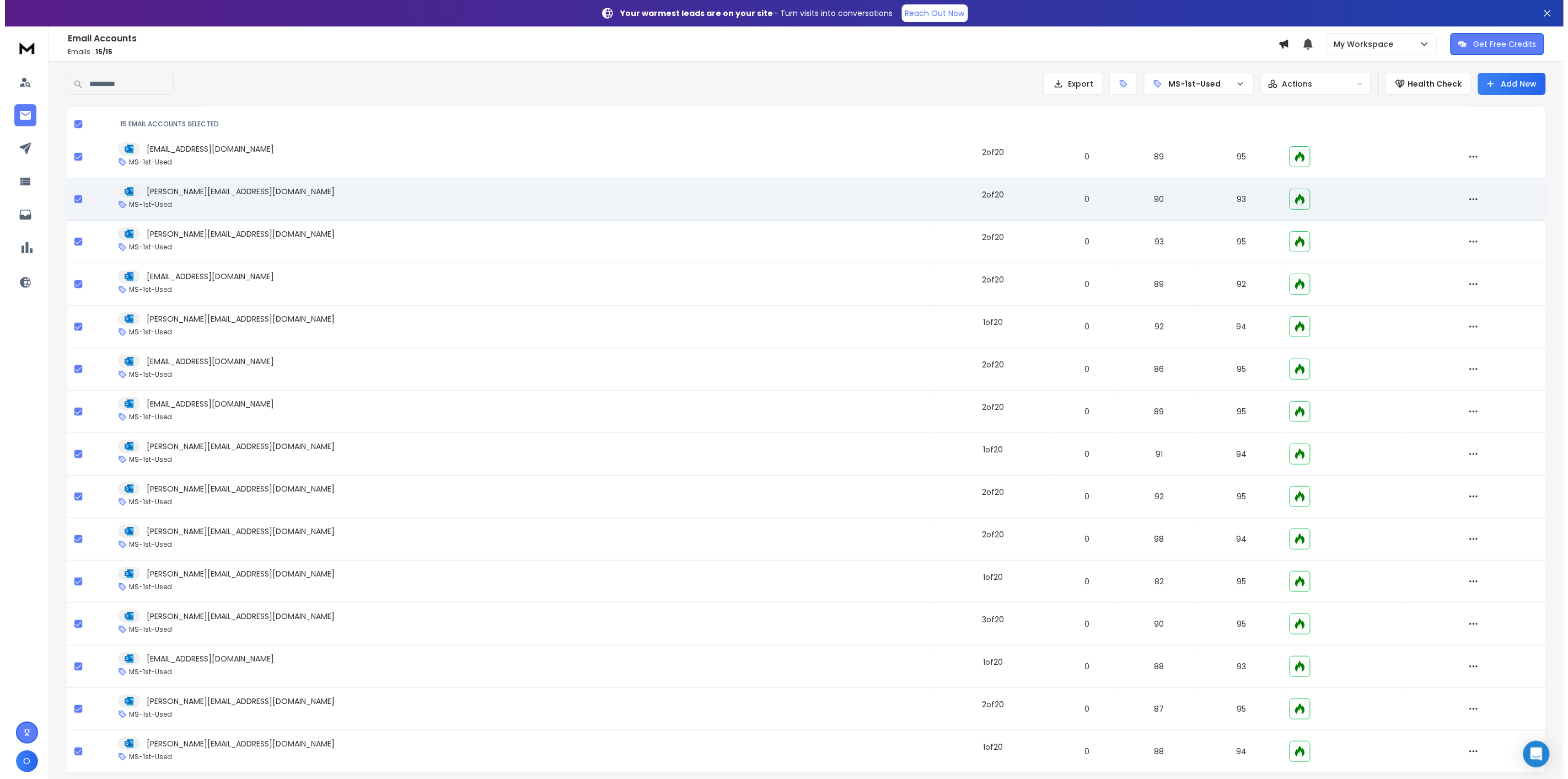
scroll to position [0, 0]
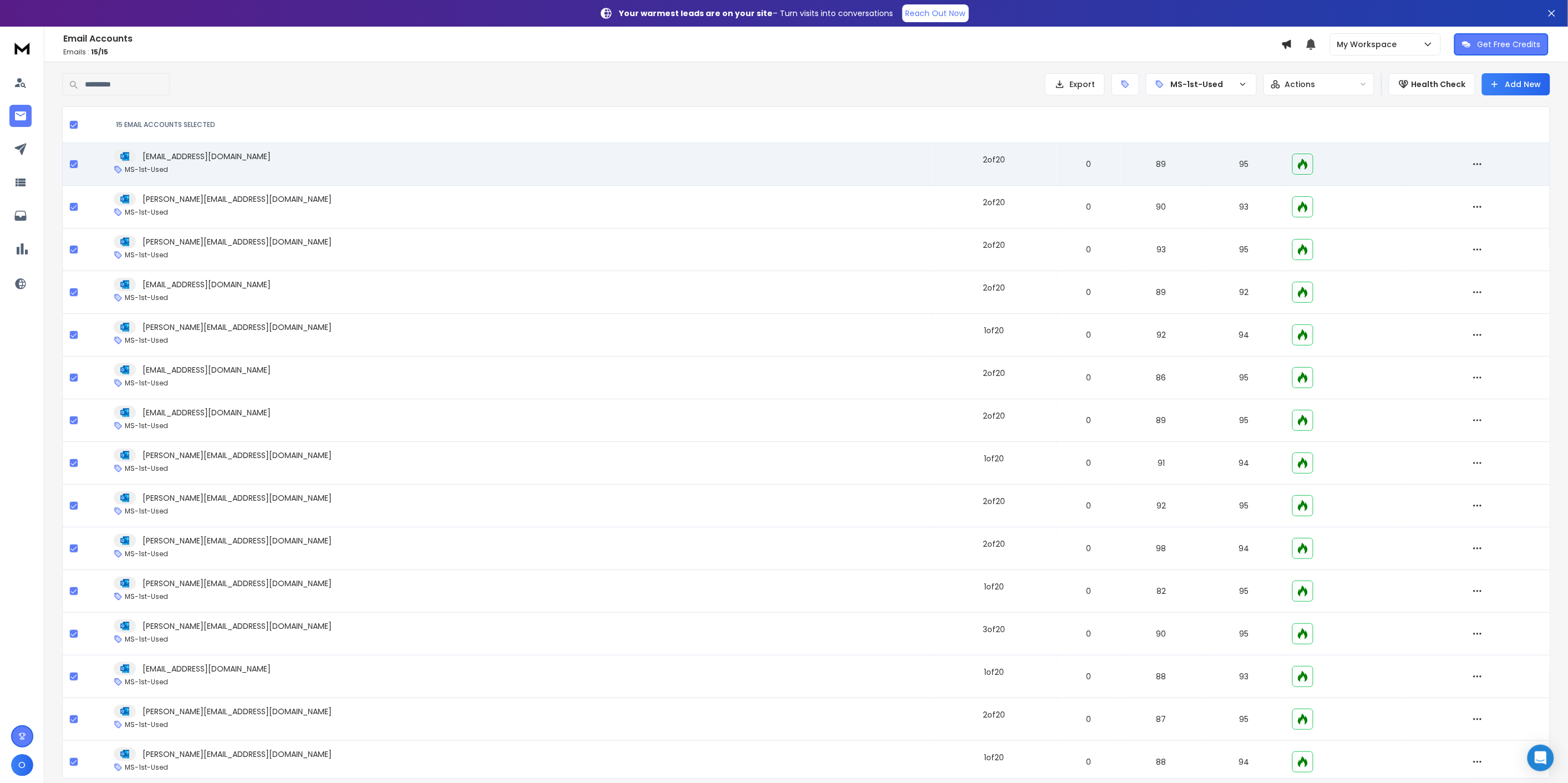
type button "on"
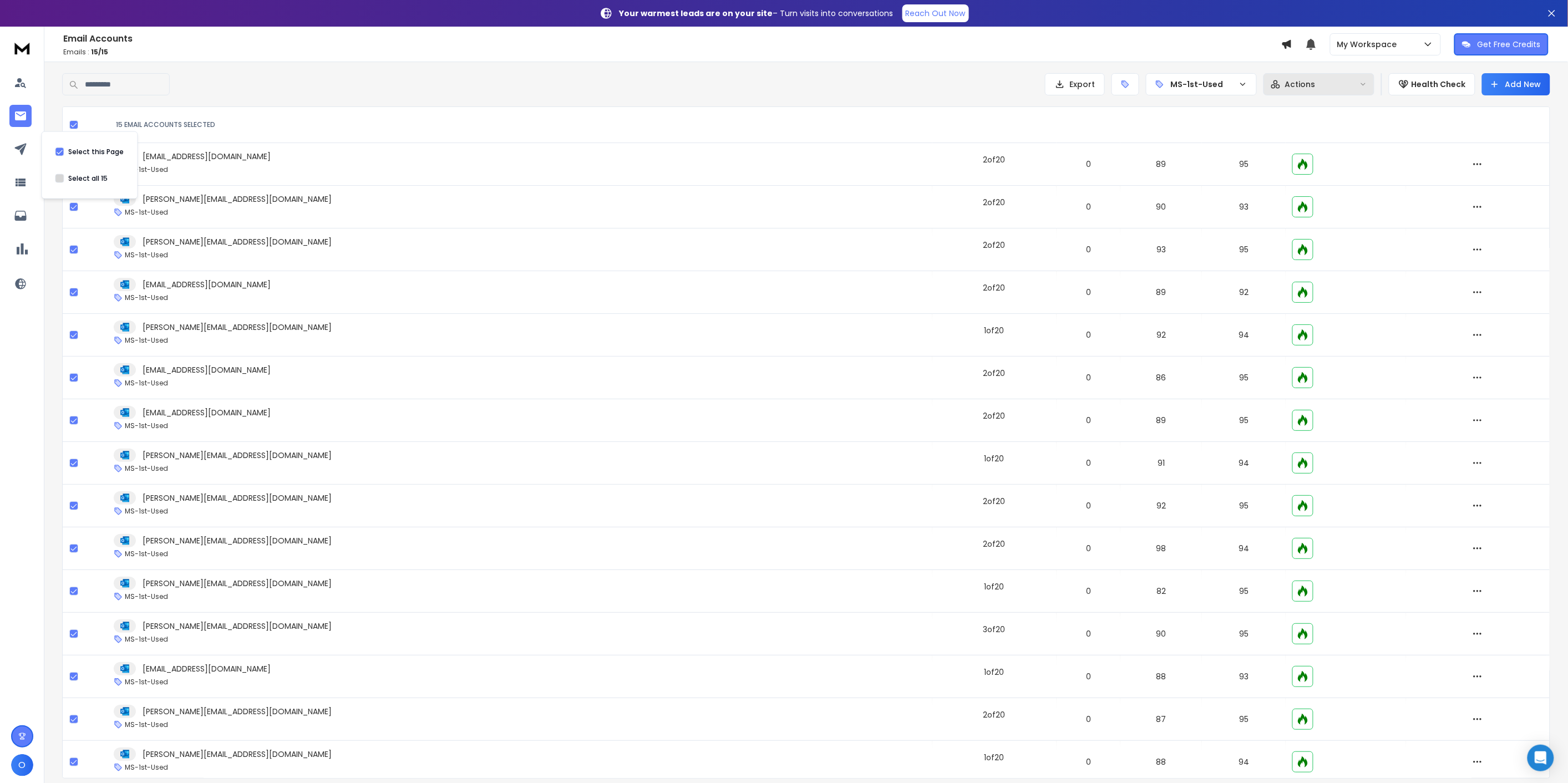
click at [1290, 86] on p "Actions" at bounding box center [1300, 84] width 31 height 11
click at [1237, 91] on div "MS-1st-Used" at bounding box center [1201, 84] width 111 height 22
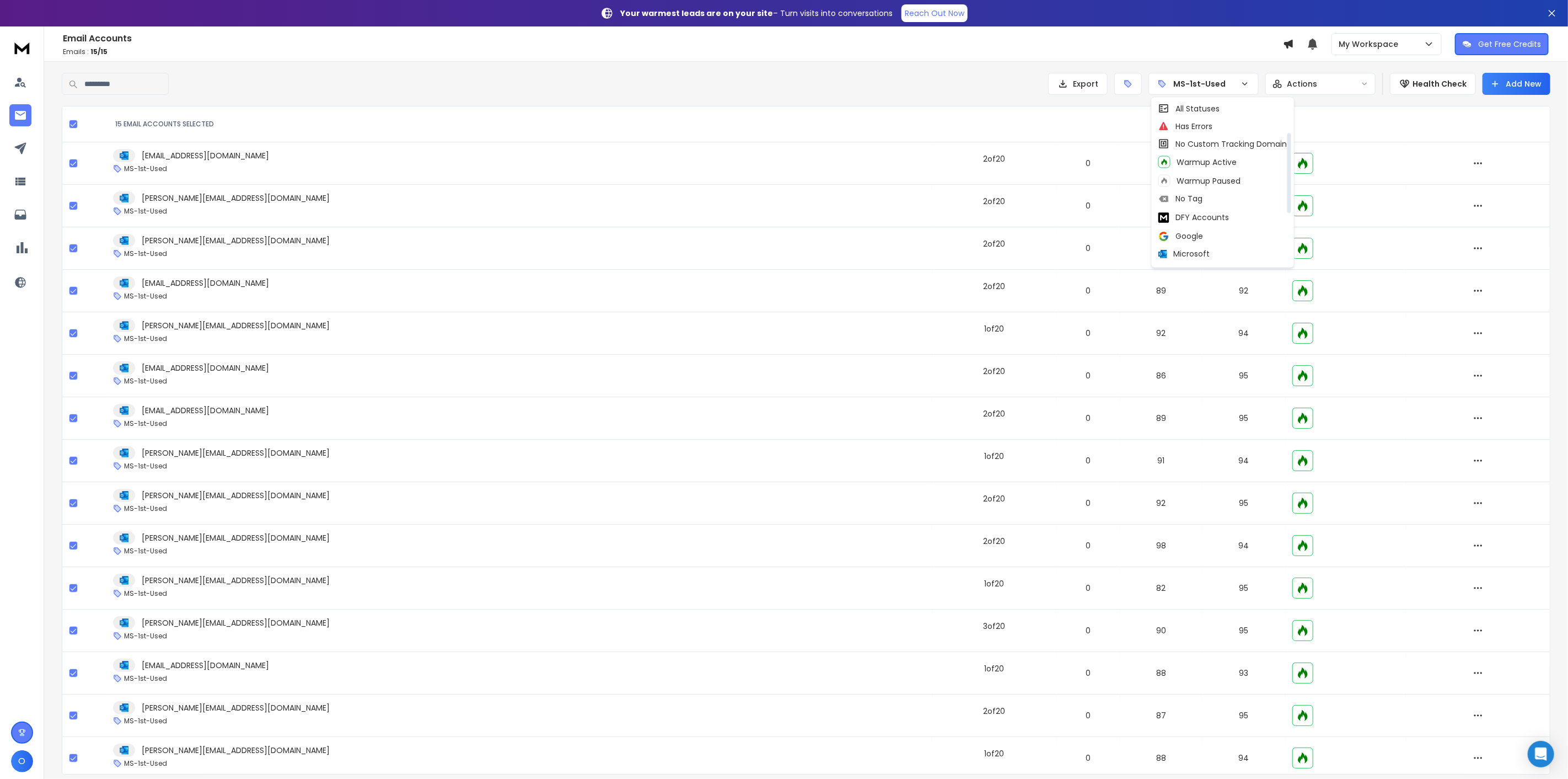
scroll to position [174, 0]
drag, startPoint x: 1217, startPoint y: 258, endPoint x: 1221, endPoint y: 203, distance: 55.1
click at [1221, 91] on div "All Statuses Has Errors No Custom Tracking Domain Warmup Active Warmup Paused N…" at bounding box center [1223, 9] width 138 height 166
click at [1221, 203] on div "G-1st-Used" at bounding box center [1223, 204] width 138 height 18
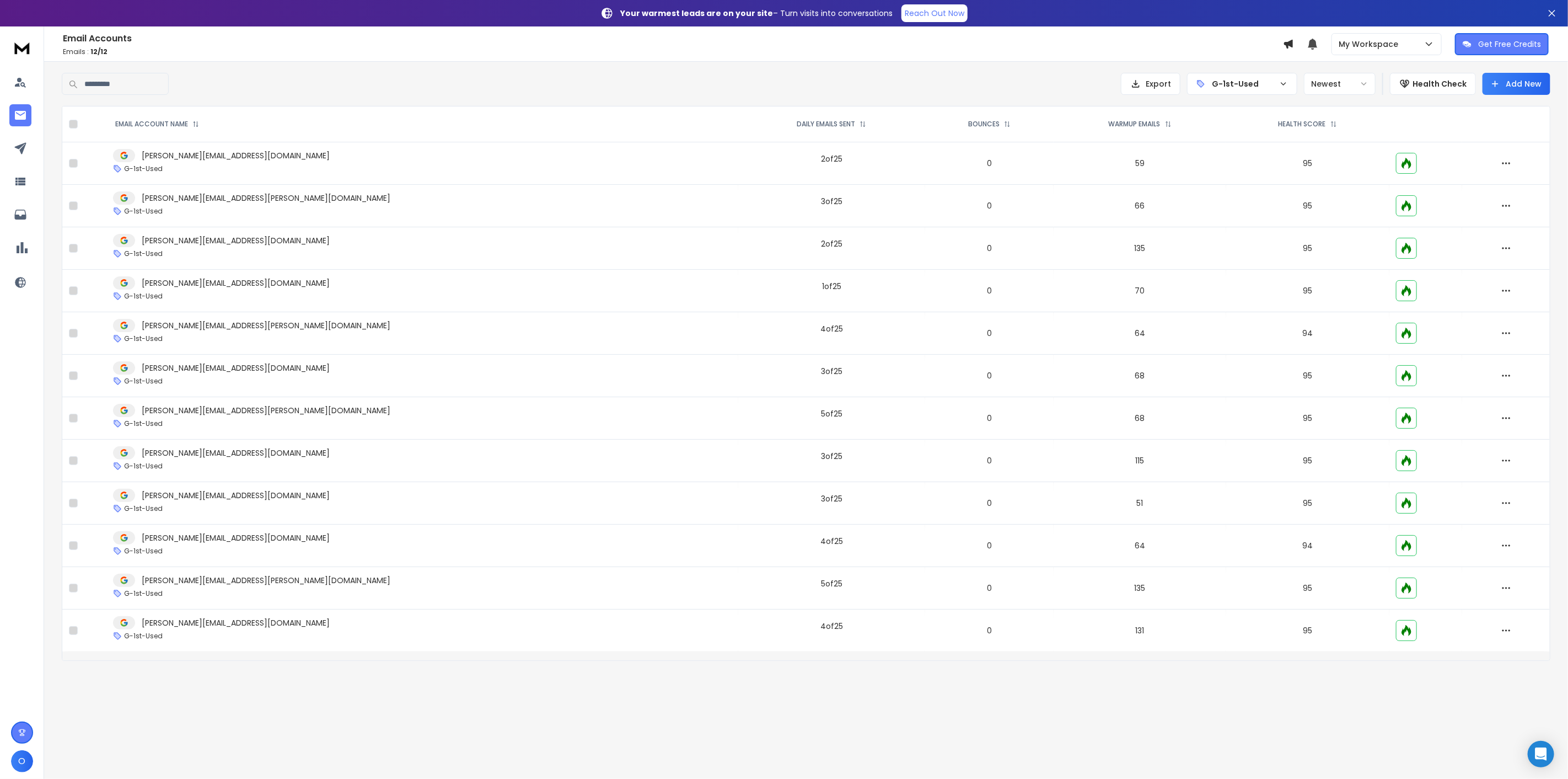
click at [67, 117] on th at bounding box center [84, 124] width 44 height 36
click at [758, 698] on div "Your warmest leads are on your site – Turn visits into conversations Reach Out …" at bounding box center [784, 389] width 1568 height 779
click at [729, 698] on div "Your warmest leads are on your site – Turn visits into conversations Reach Out …" at bounding box center [784, 389] width 1568 height 779
click at [12, 141] on link at bounding box center [20, 149] width 22 height 22
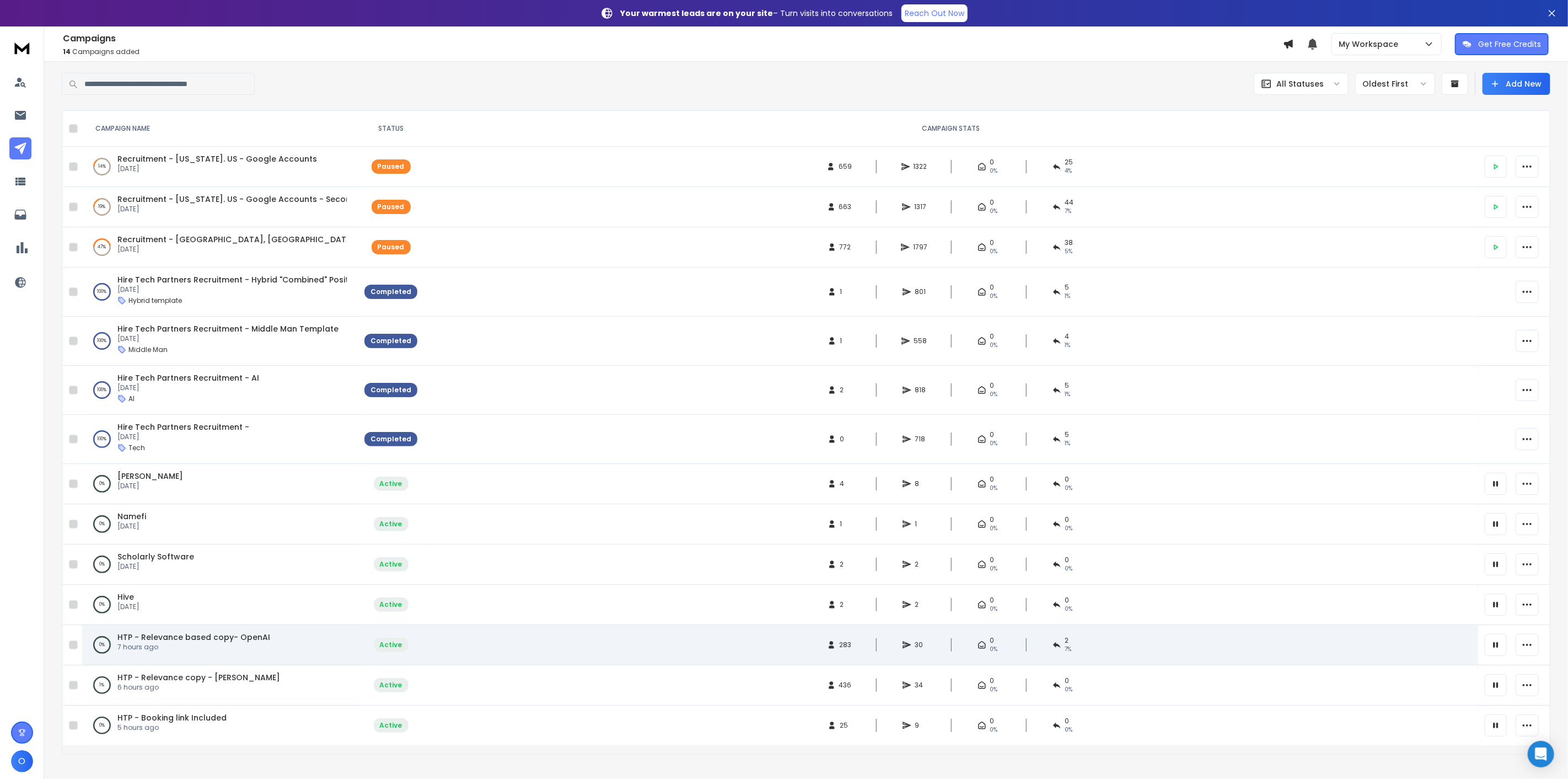
click at [631, 653] on div "283 30 0 0% 2 7 %" at bounding box center [951, 644] width 1041 height 18
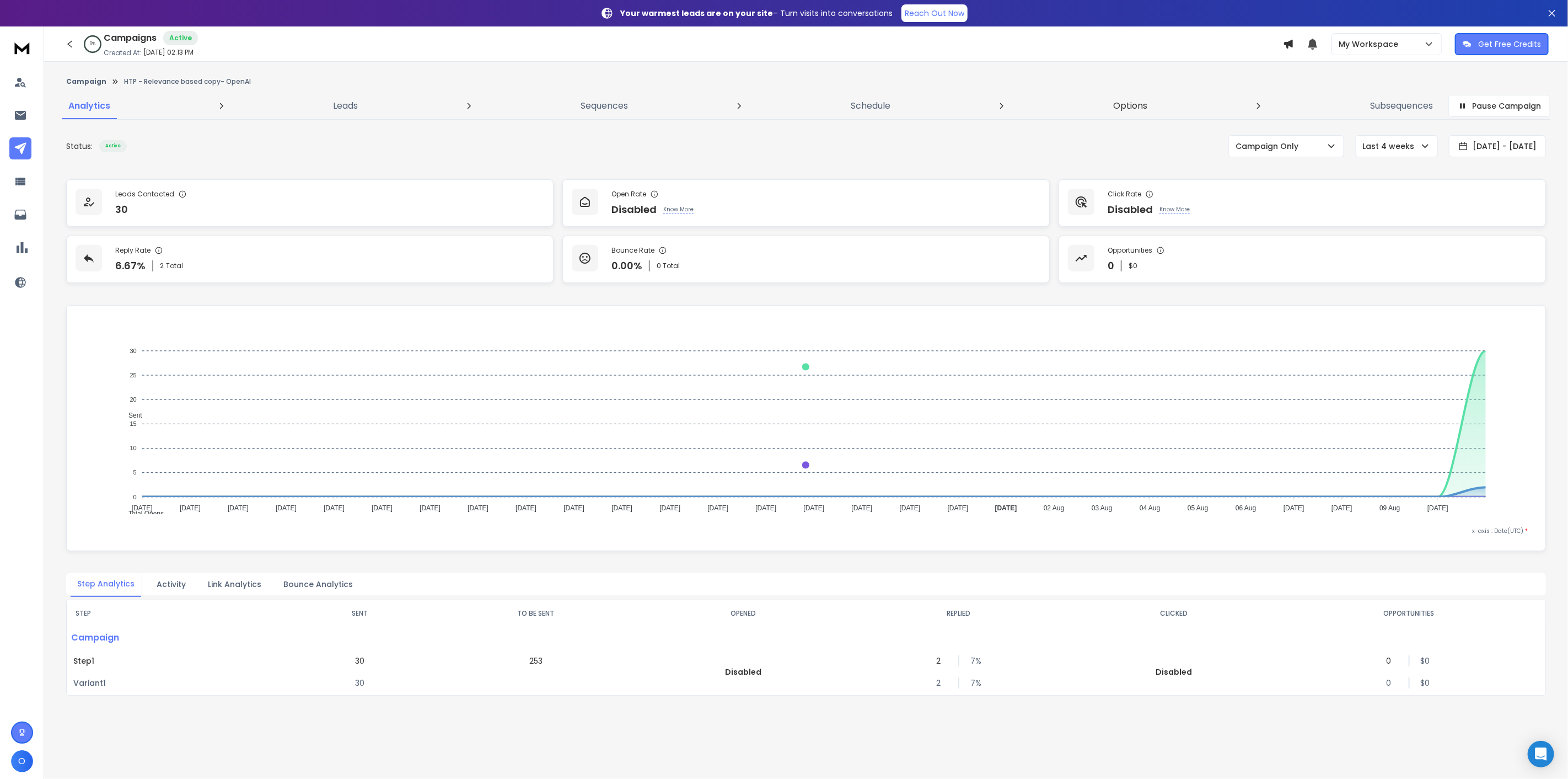
click at [1113, 99] on p "Options" at bounding box center [1130, 106] width 34 height 13
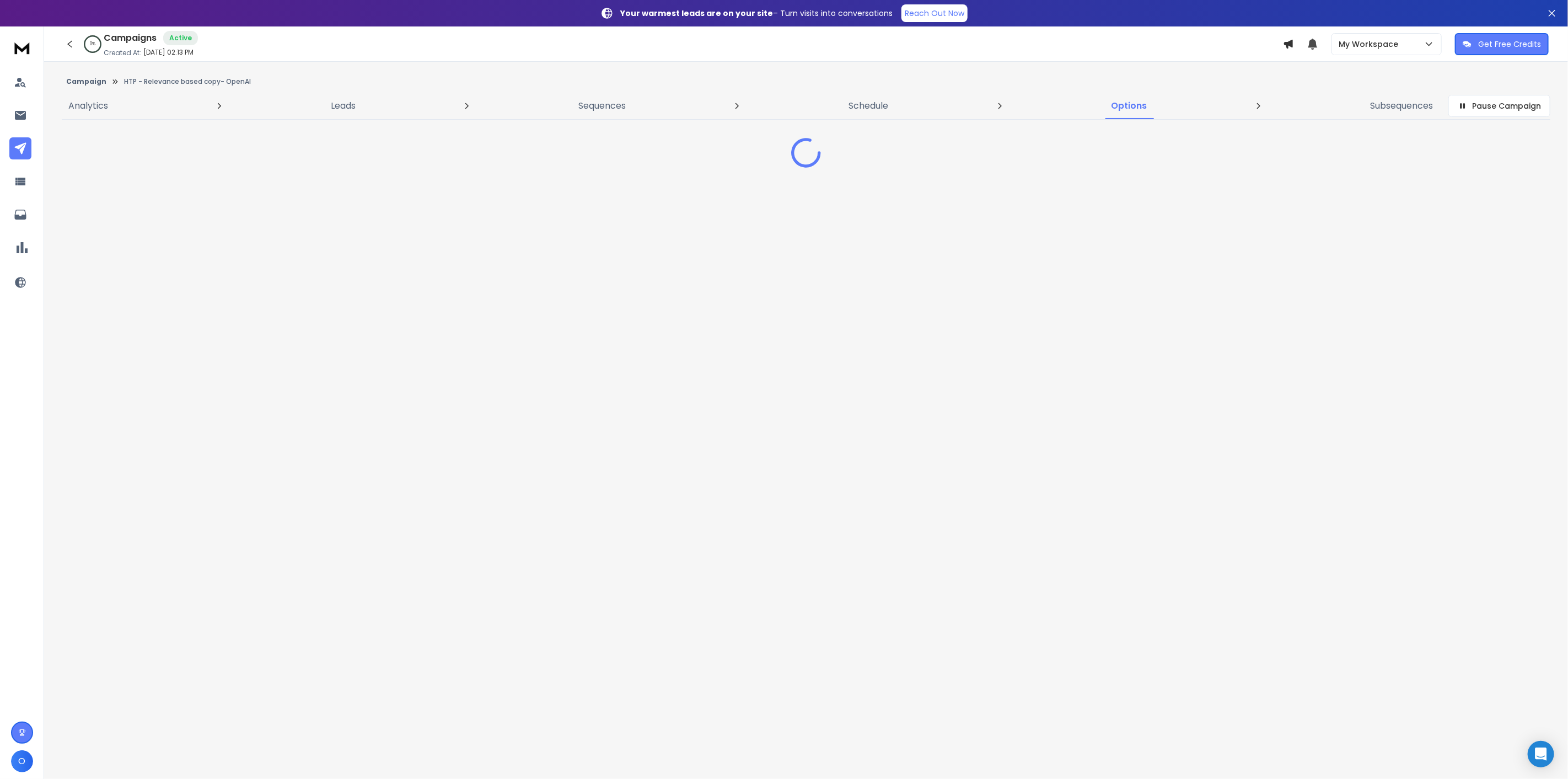
select select "*"
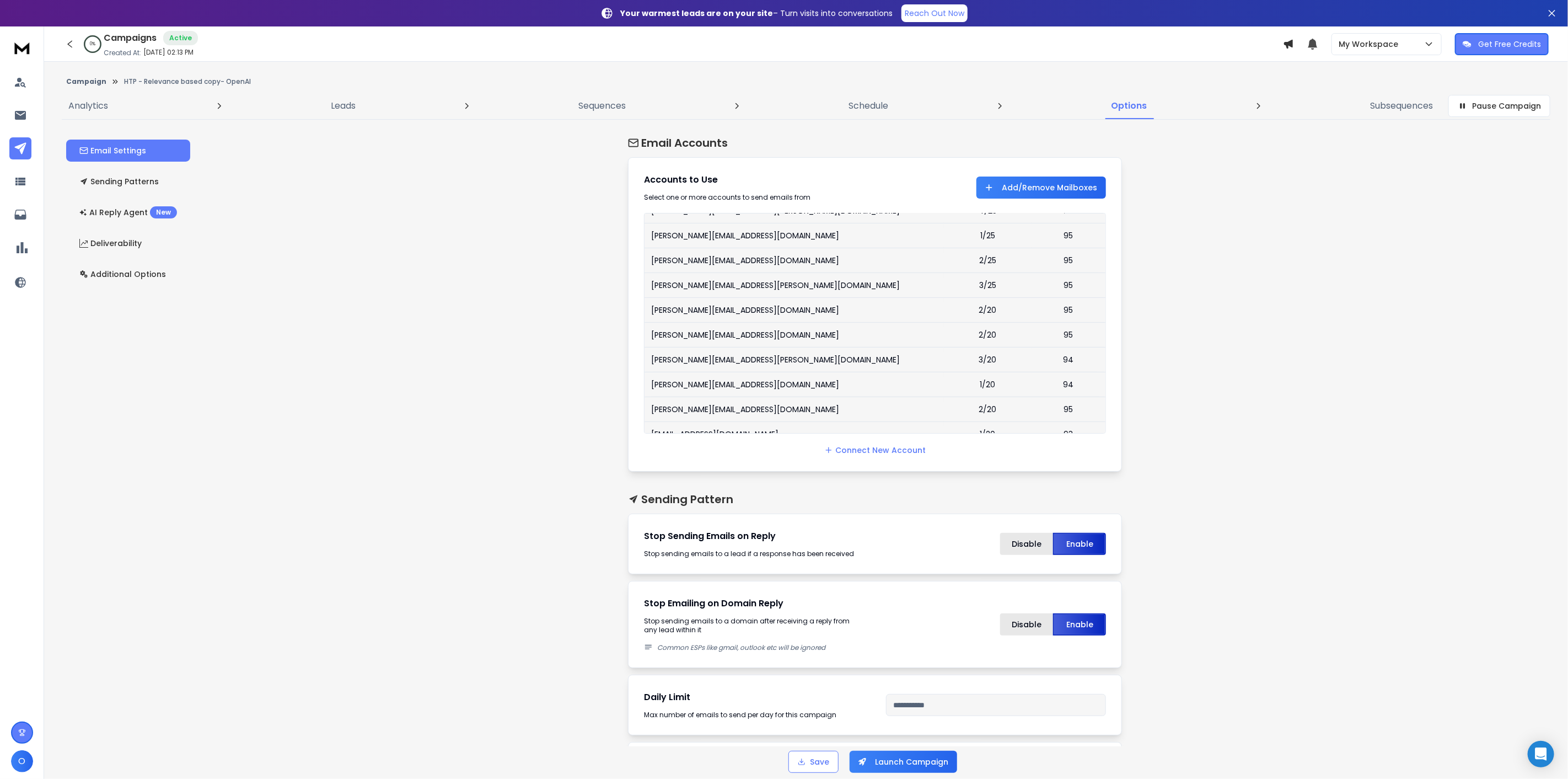
scroll to position [245, 0]
drag, startPoint x: 1068, startPoint y: 313, endPoint x: 1191, endPoint y: 272, distance: 129.7
click at [1191, 272] on div "Email Accounts Accounts to Use Select one or more accounts to send emails from …" at bounding box center [881, 441] width 1348 height 612
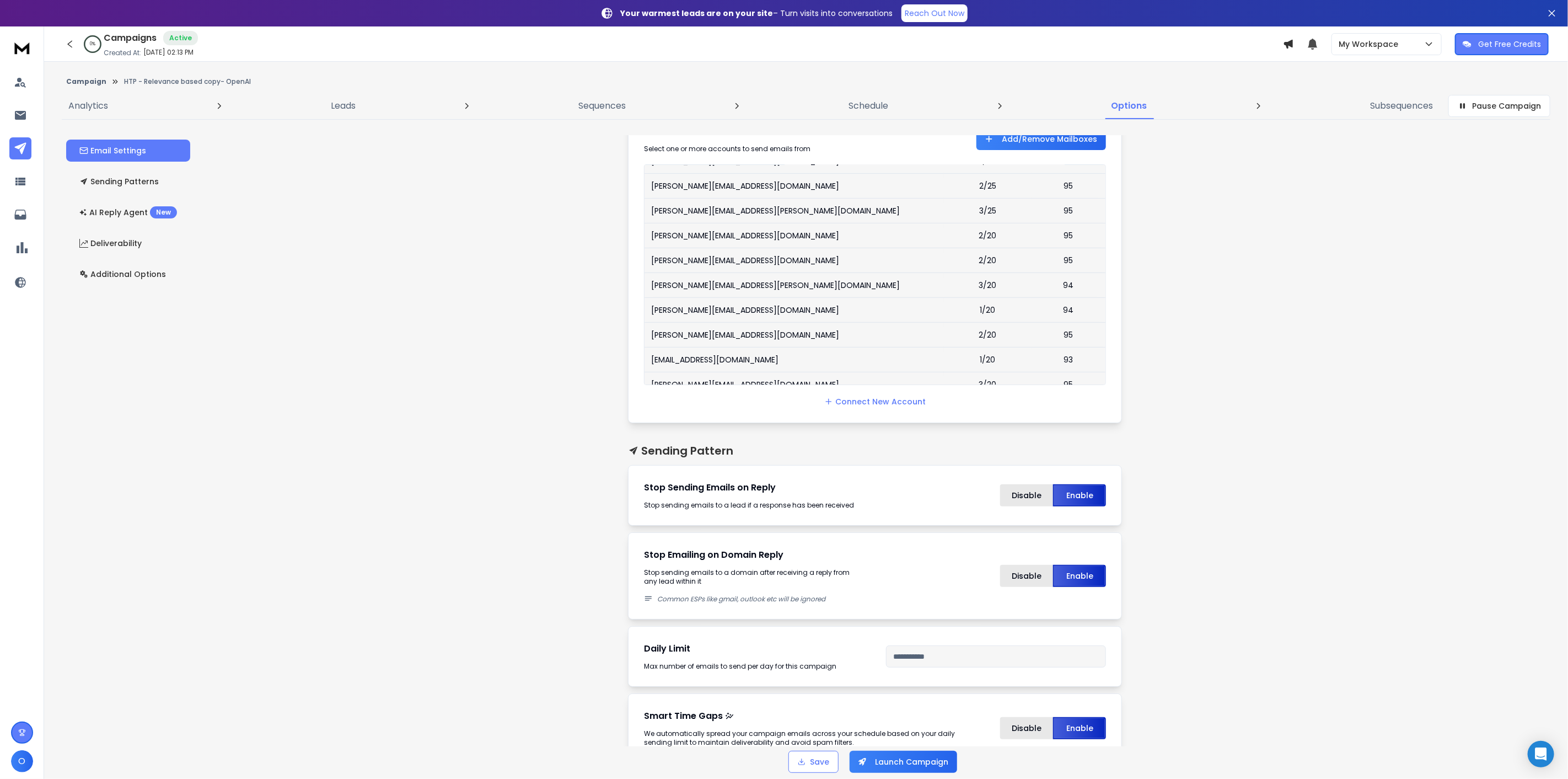
scroll to position [231, 0]
click at [1183, 320] on div "Email Accounts Accounts to Use Select one or more accounts to send emails from …" at bounding box center [881, 441] width 1348 height 612
drag, startPoint x: 905, startPoint y: 655, endPoint x: 885, endPoint y: 654, distance: 20.0
click at [886, 654] on input "***" at bounding box center [996, 657] width 220 height 22
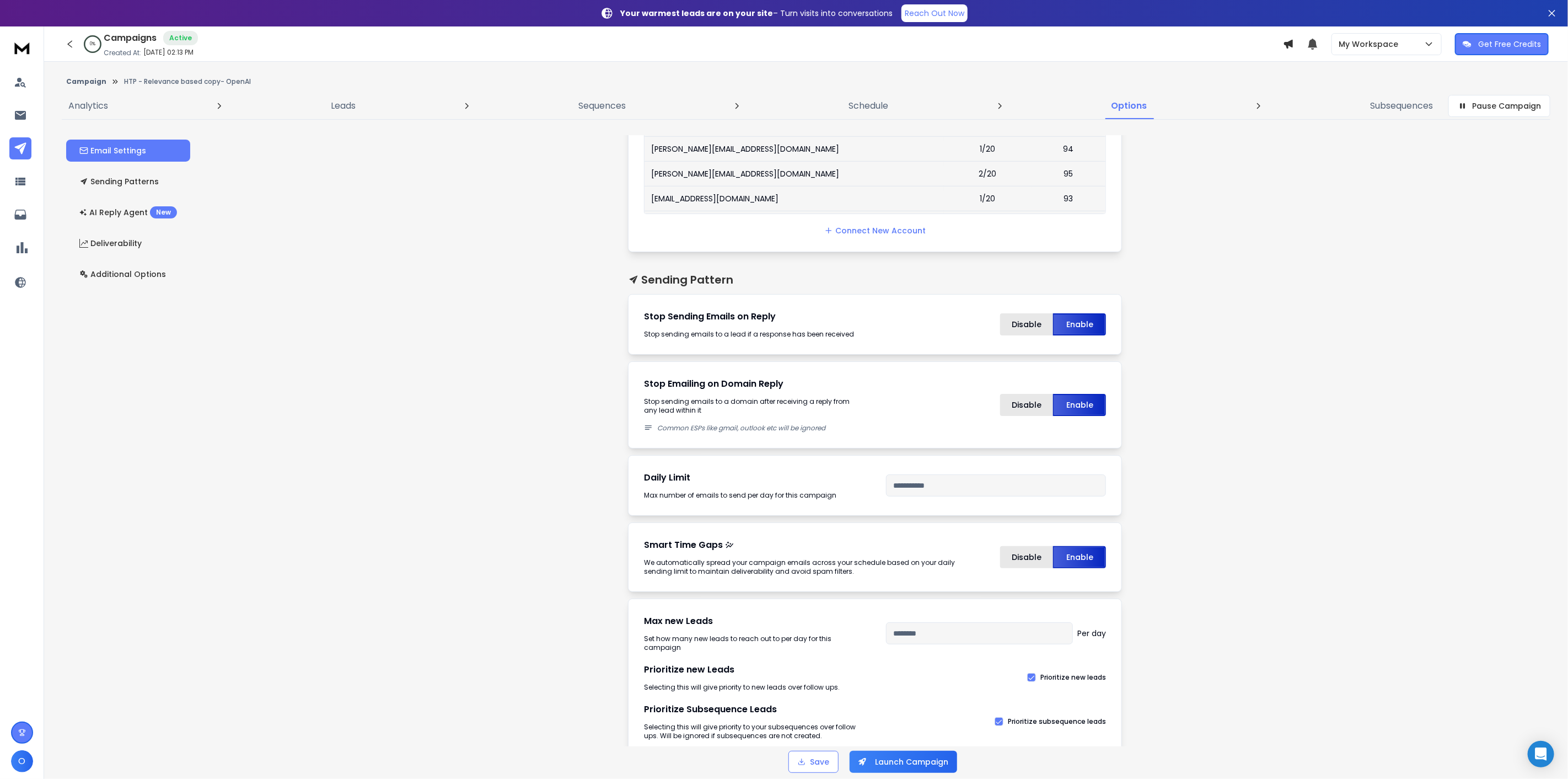
scroll to position [233, 0]
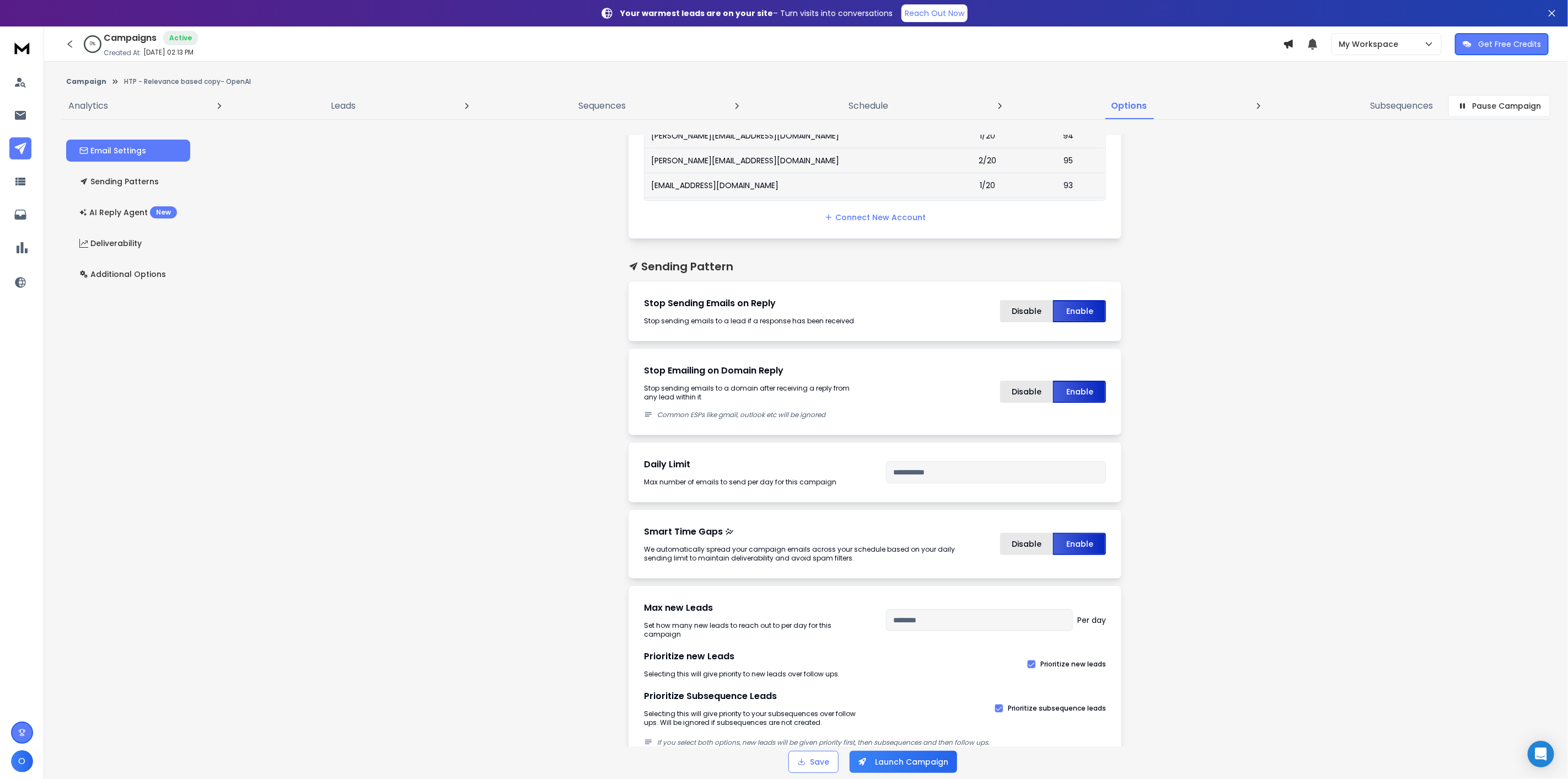
type input "***"
drag, startPoint x: 905, startPoint y: 621, endPoint x: 872, endPoint y: 624, distance: 33.1
click at [872, 624] on div "Max new Leads Set how many new leads to reach out to per day for this campaign …" at bounding box center [875, 620] width 462 height 38
type input "***"
click at [820, 753] on button "Save" at bounding box center [813, 762] width 50 height 22
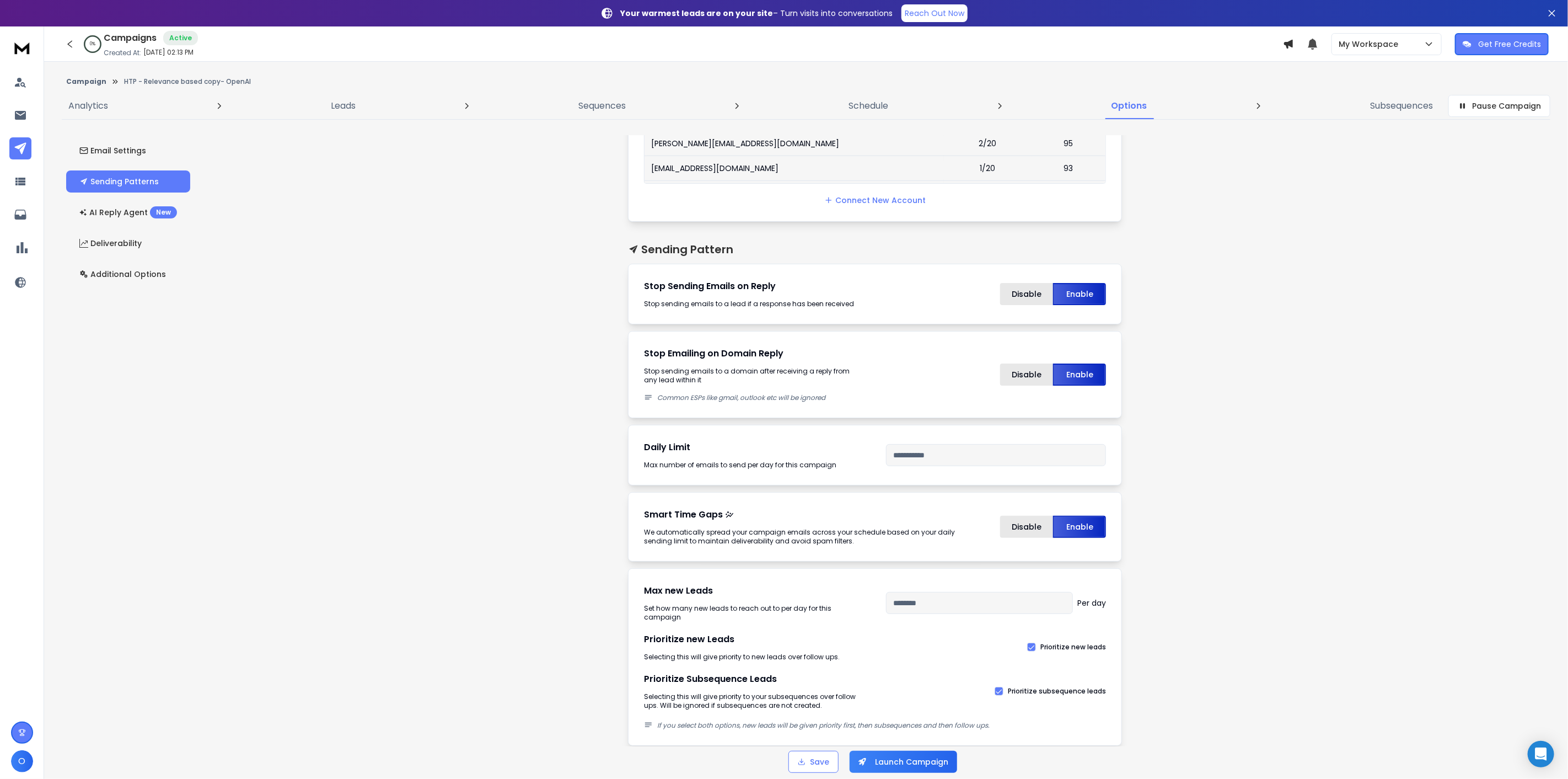
scroll to position [184, 0]
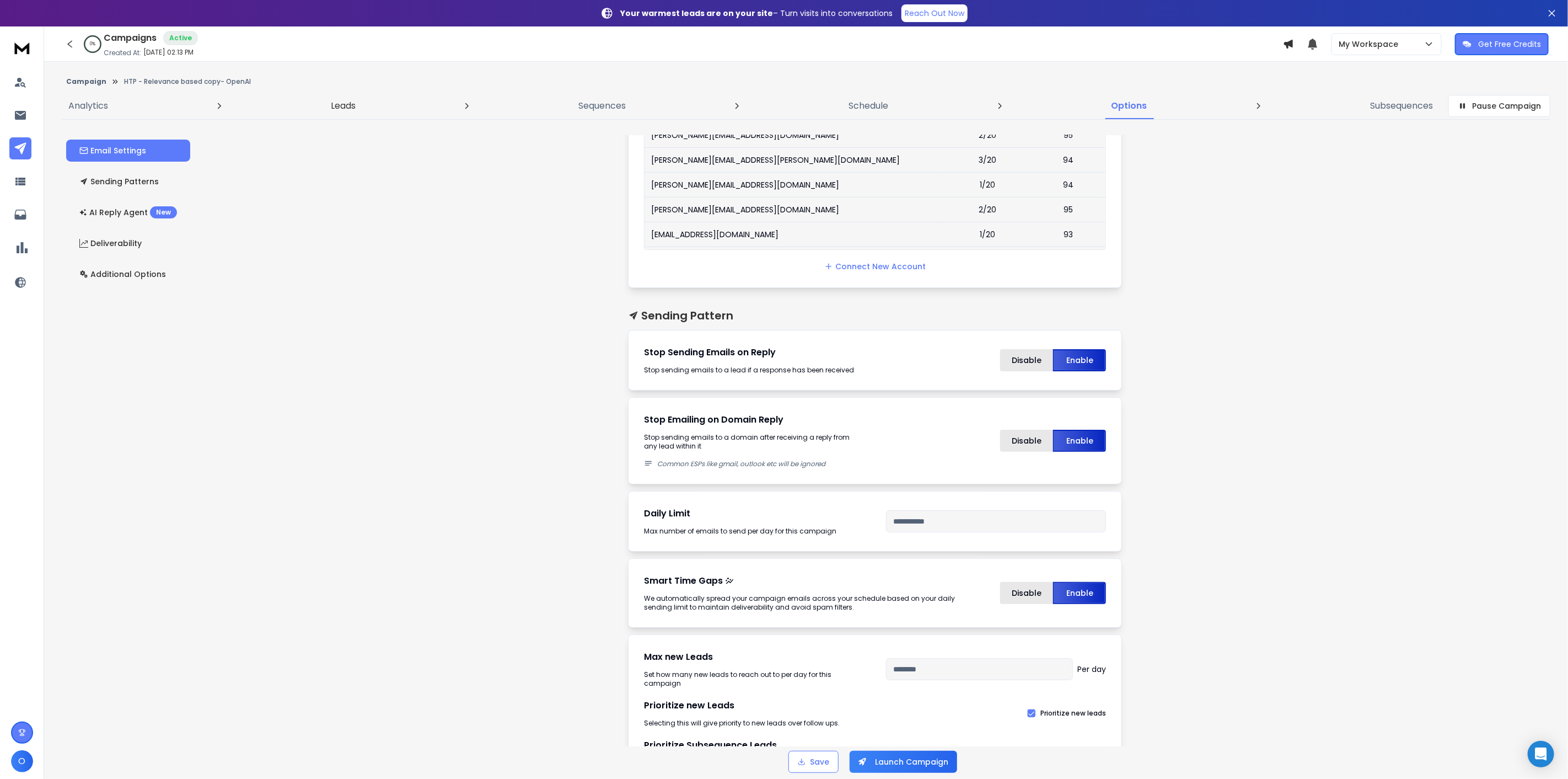
click at [332, 111] on p "Leads" at bounding box center [343, 106] width 25 height 13
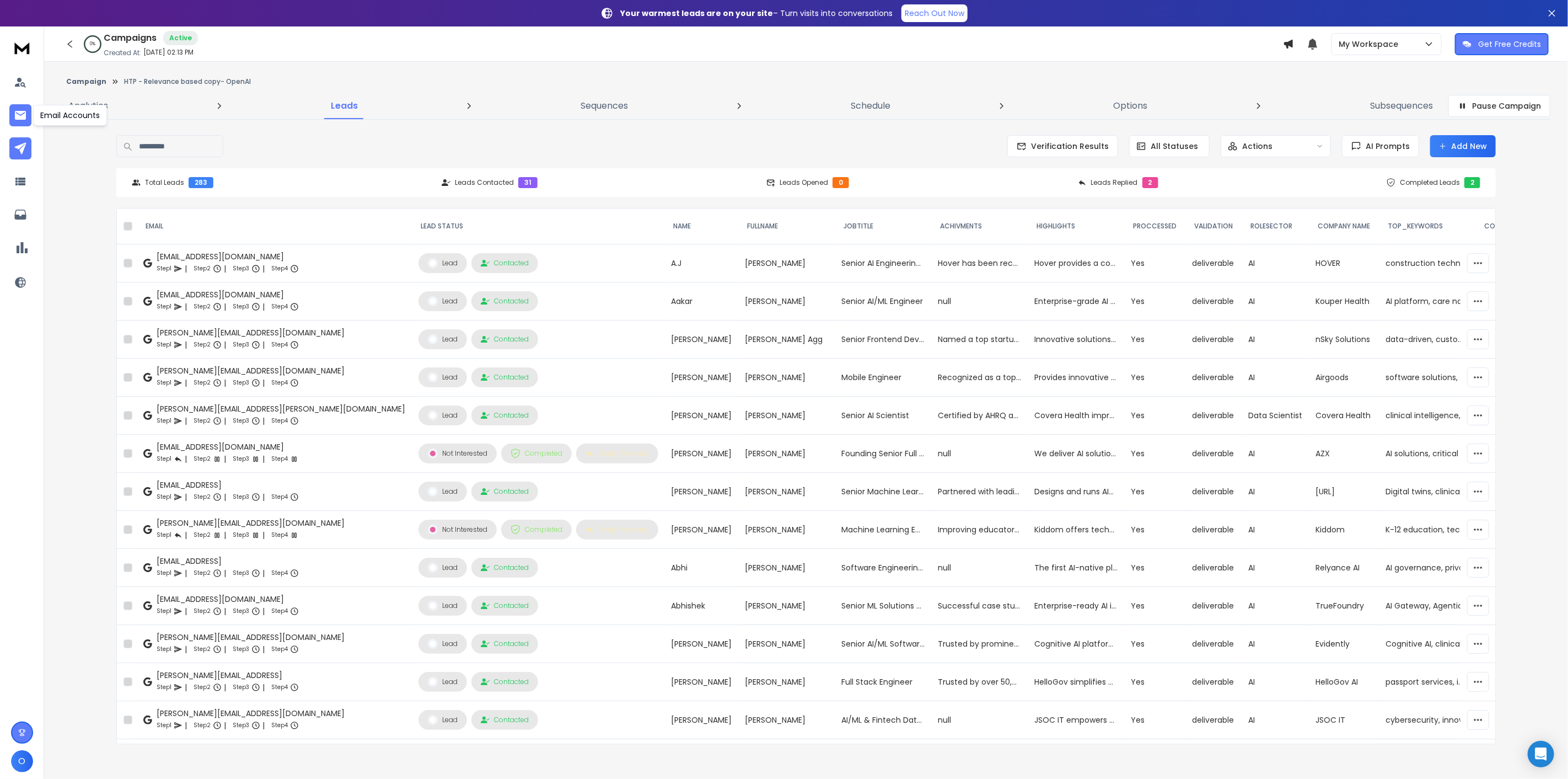
click at [23, 115] on icon at bounding box center [20, 115] width 11 height 9
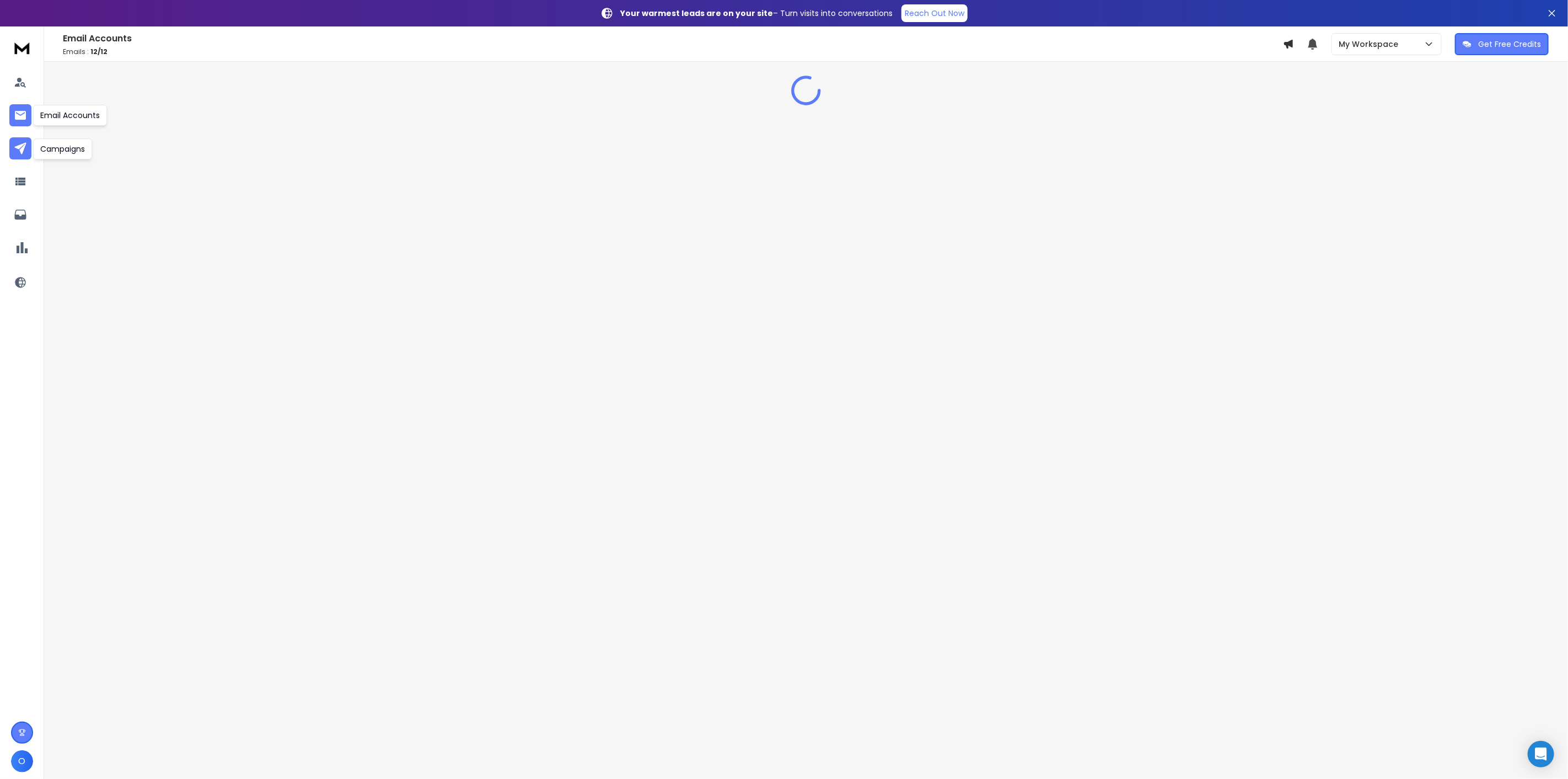
click at [21, 144] on icon at bounding box center [21, 149] width 13 height 13
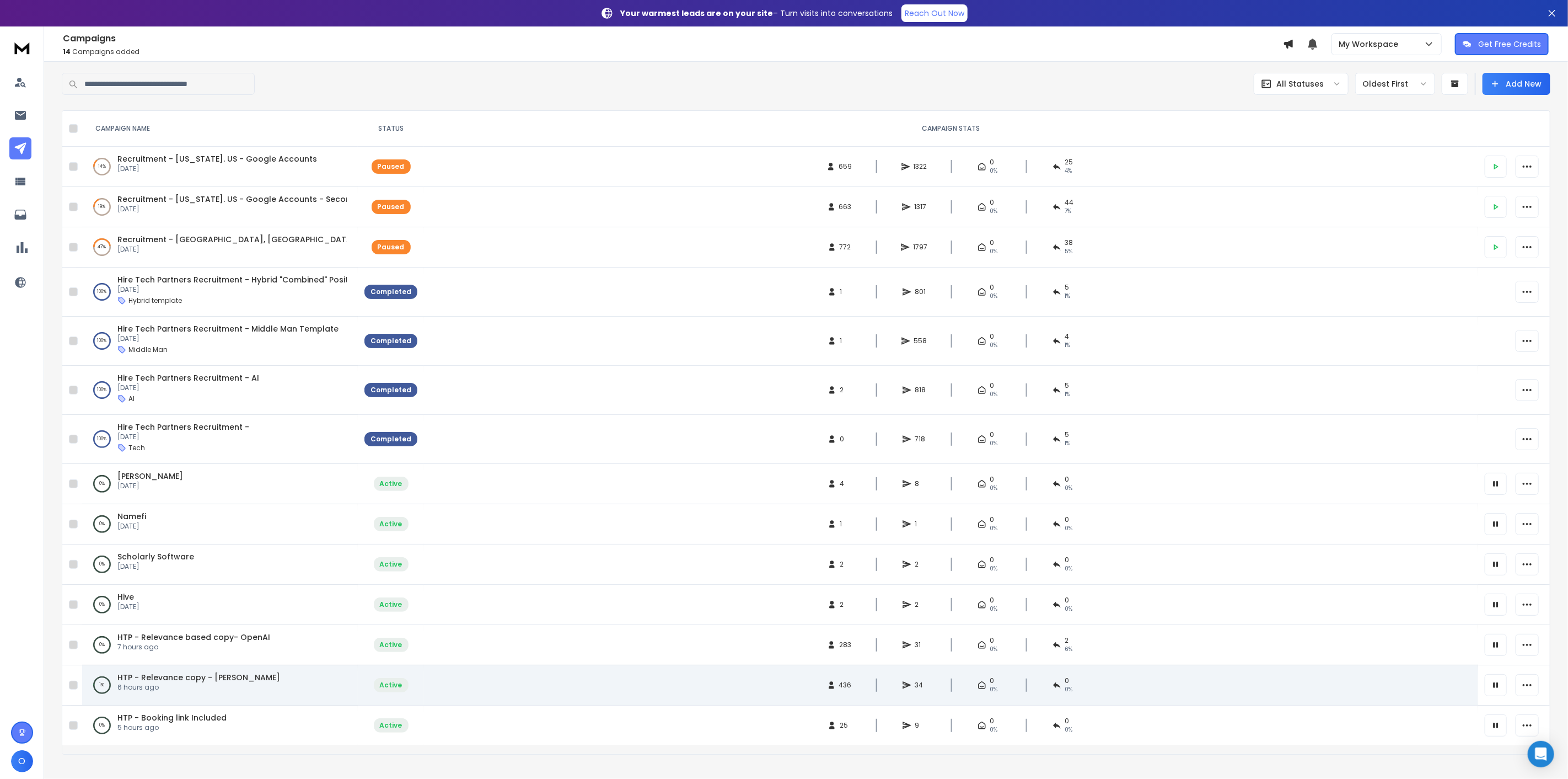
click at [599, 691] on div "436 34 0 0% 0 0 %" at bounding box center [951, 685] width 1041 height 18
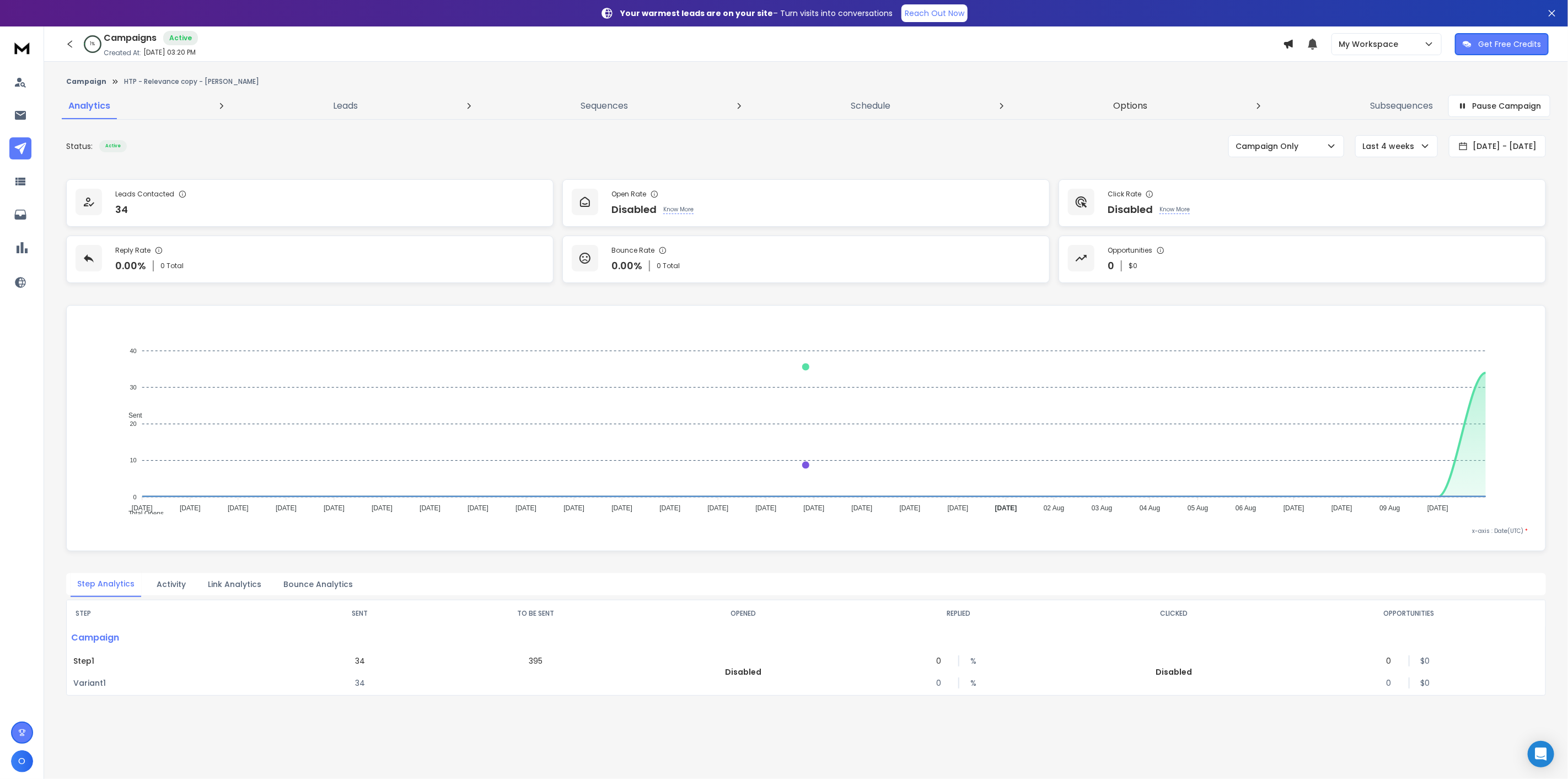
click at [1122, 111] on p "Options" at bounding box center [1130, 106] width 34 height 13
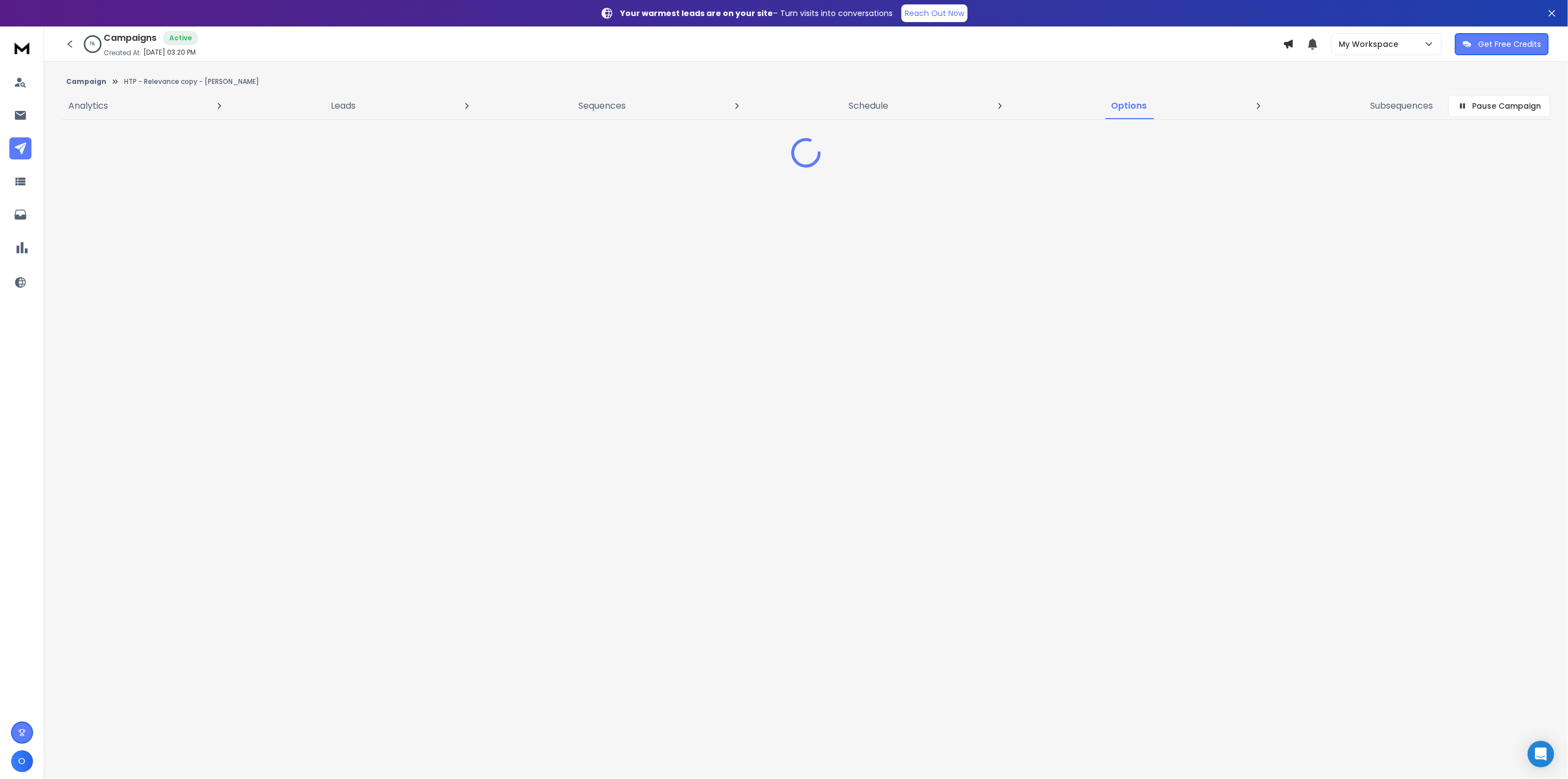
select select "*"
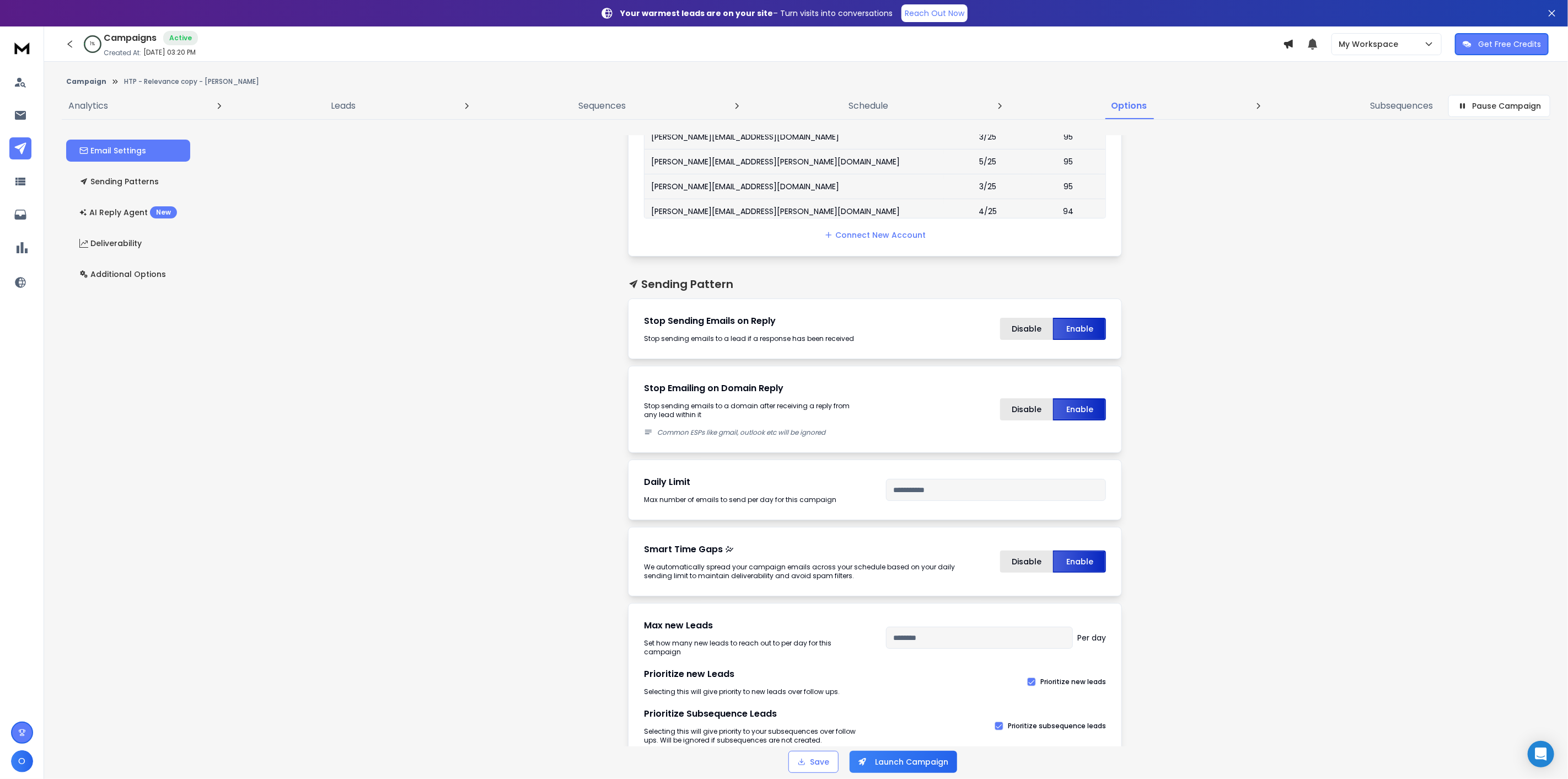
scroll to position [245, 0]
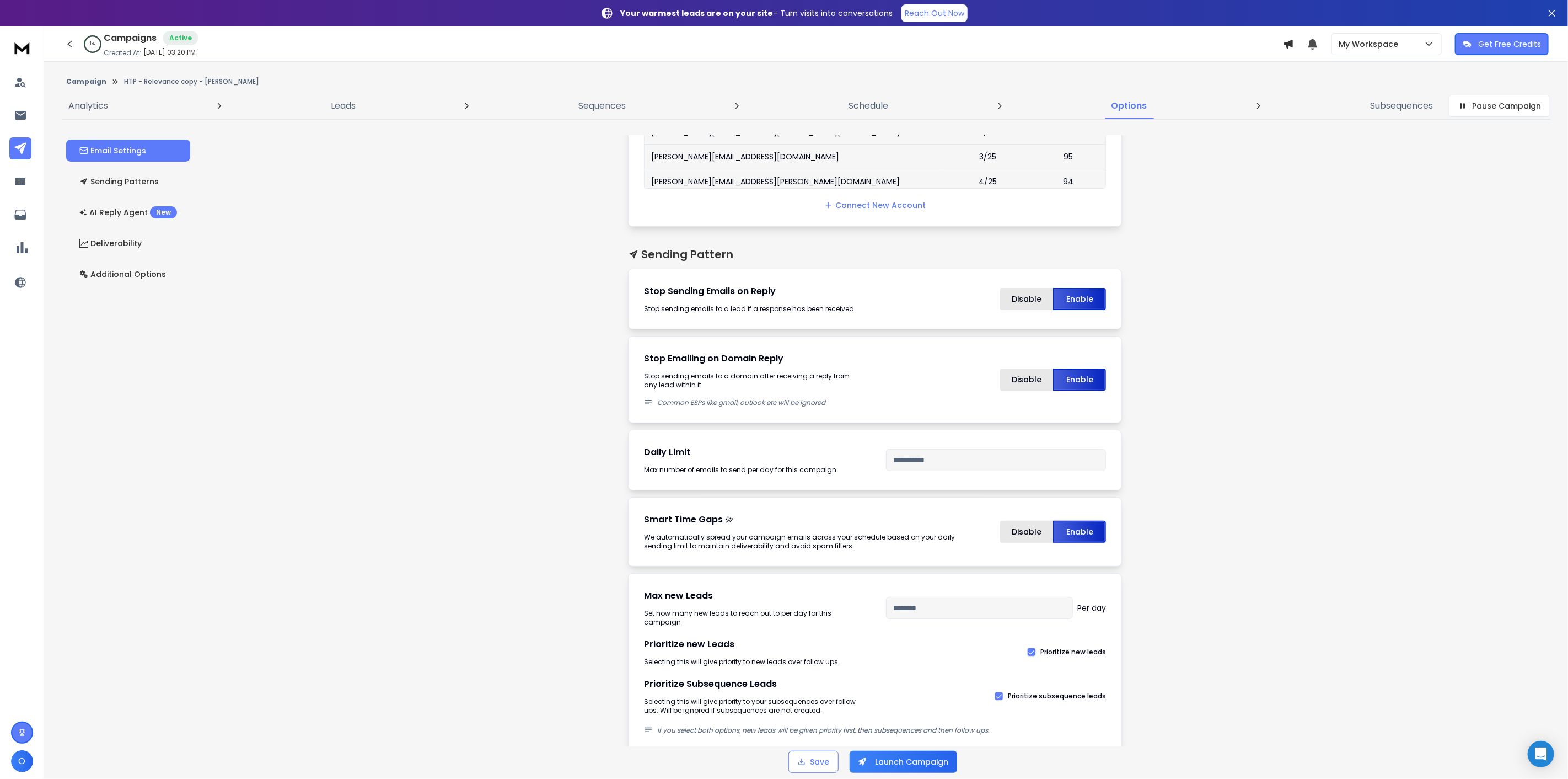
drag, startPoint x: 894, startPoint y: 467, endPoint x: 875, endPoint y: 469, distance: 19.1
click at [875, 469] on div "Daily Limit Max number of emails to send per day for this campaign ***" at bounding box center [875, 460] width 462 height 29
type input "***"
click at [942, 613] on input "***" at bounding box center [979, 608] width 187 height 22
type input "*"
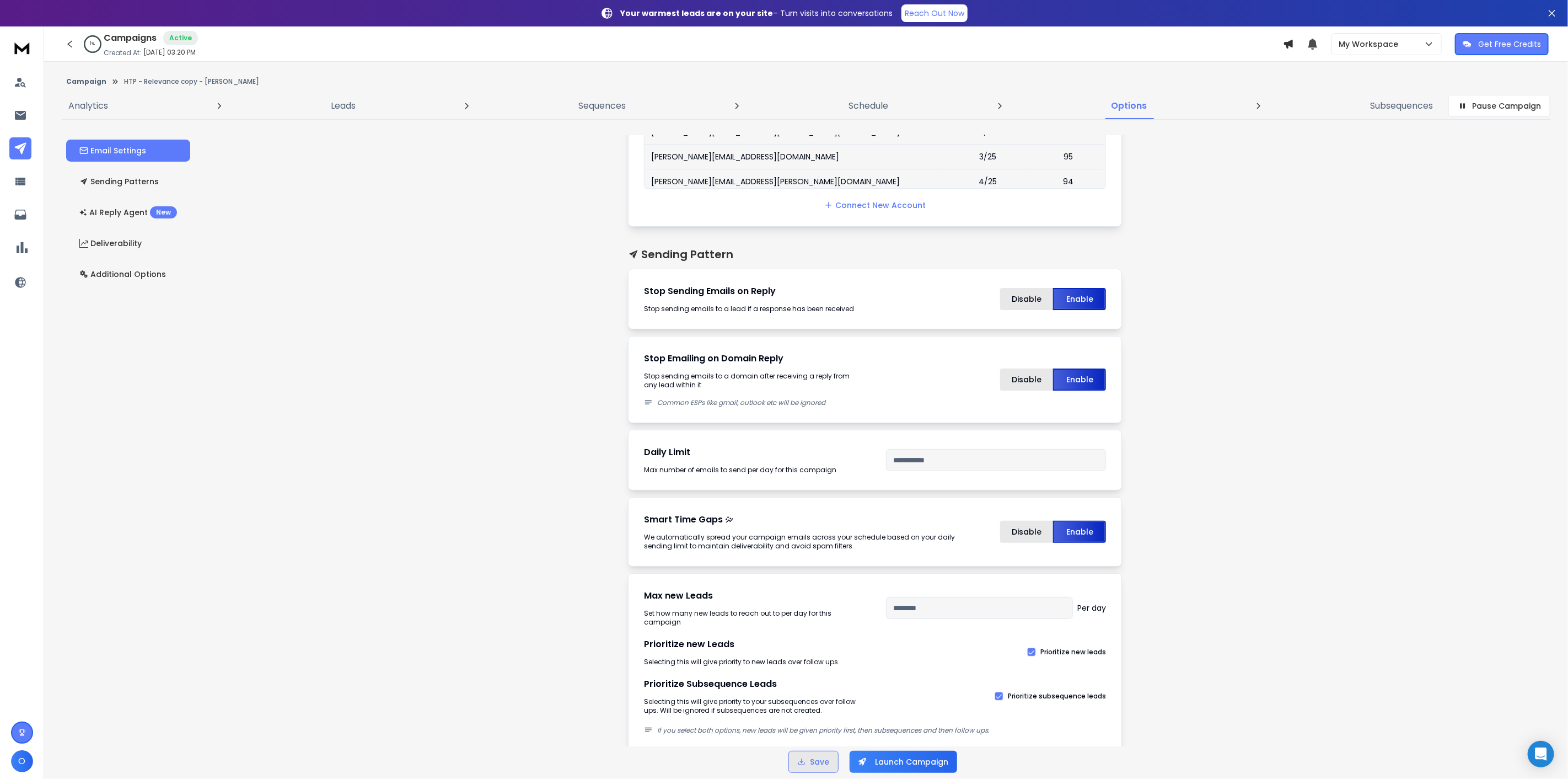
type input "***"
click at [821, 765] on button "Save" at bounding box center [813, 762] width 50 height 22
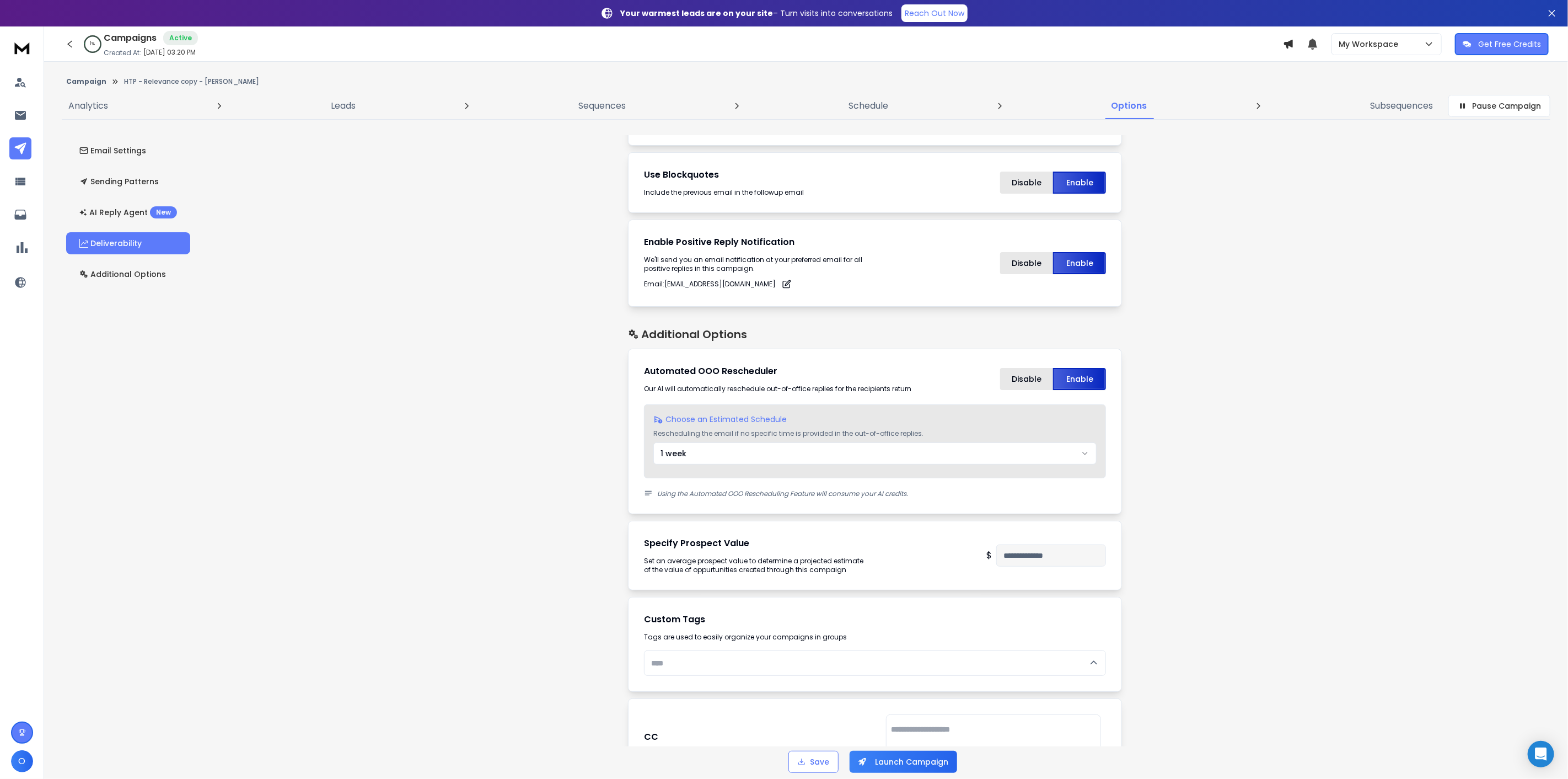
scroll to position [1839, 0]
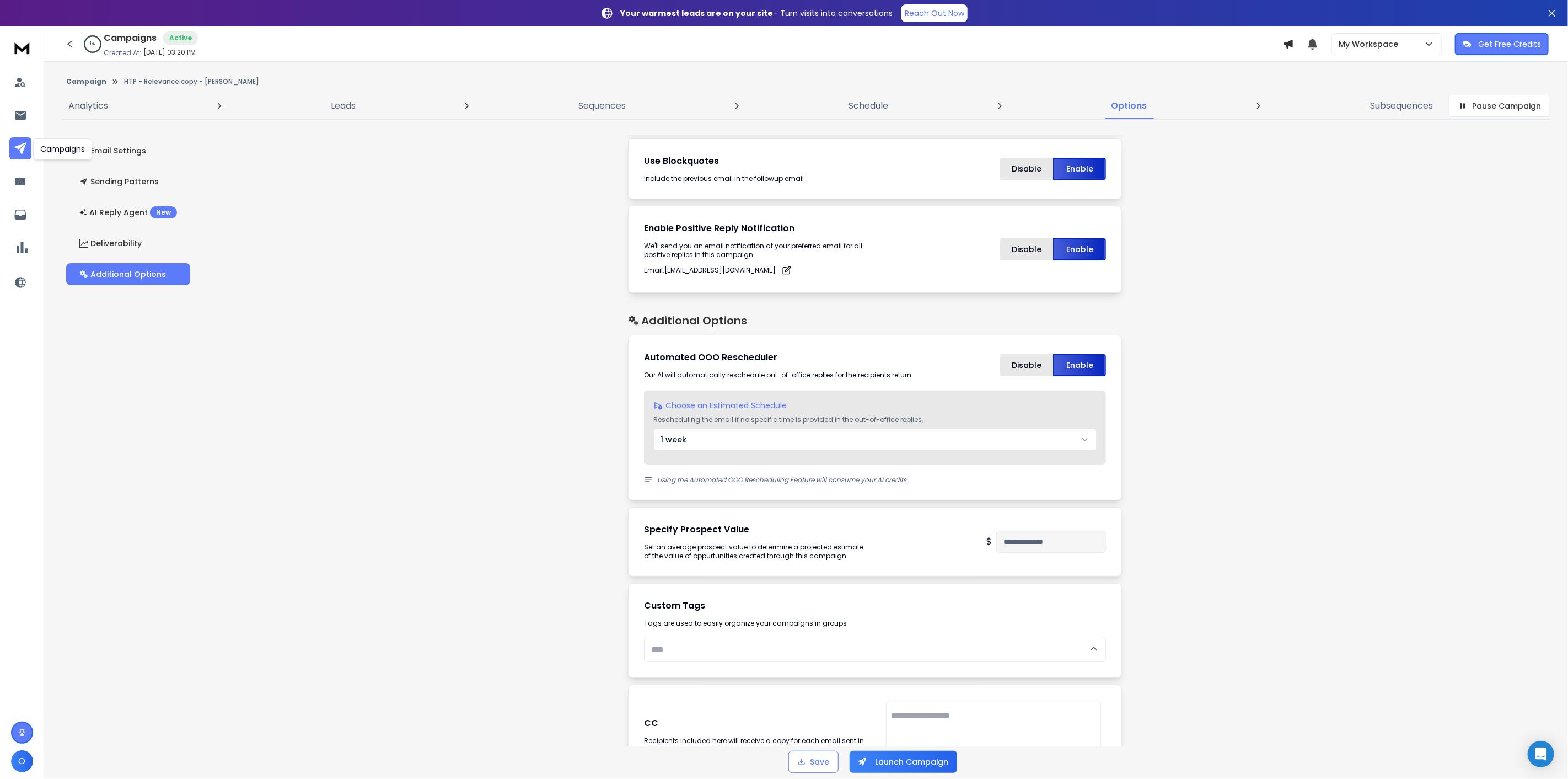
click at [18, 147] on icon at bounding box center [20, 148] width 12 height 12
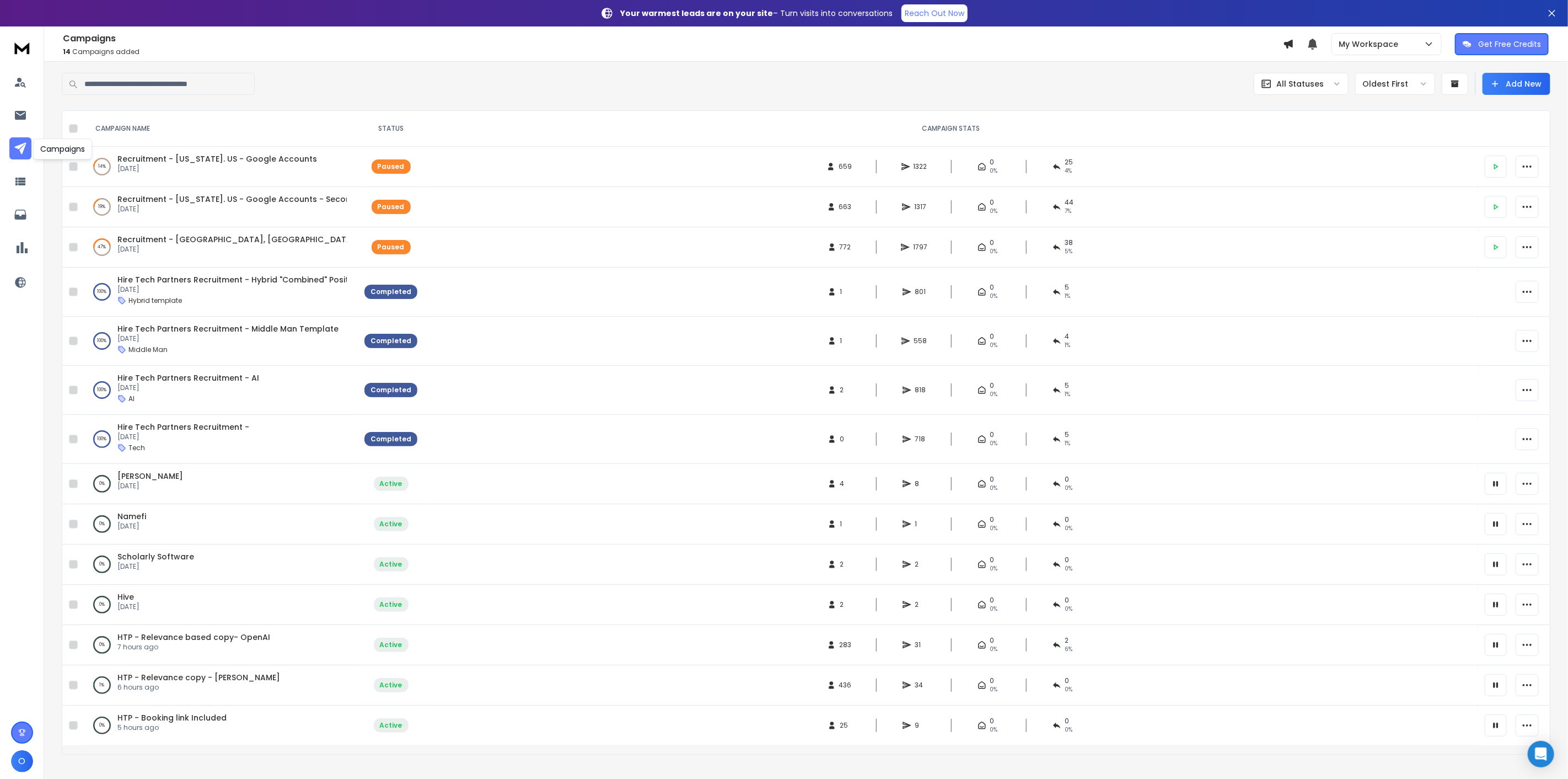
click at [32, 204] on div at bounding box center [22, 185] width 26 height 227
click at [29, 208] on link at bounding box center [20, 214] width 22 height 22
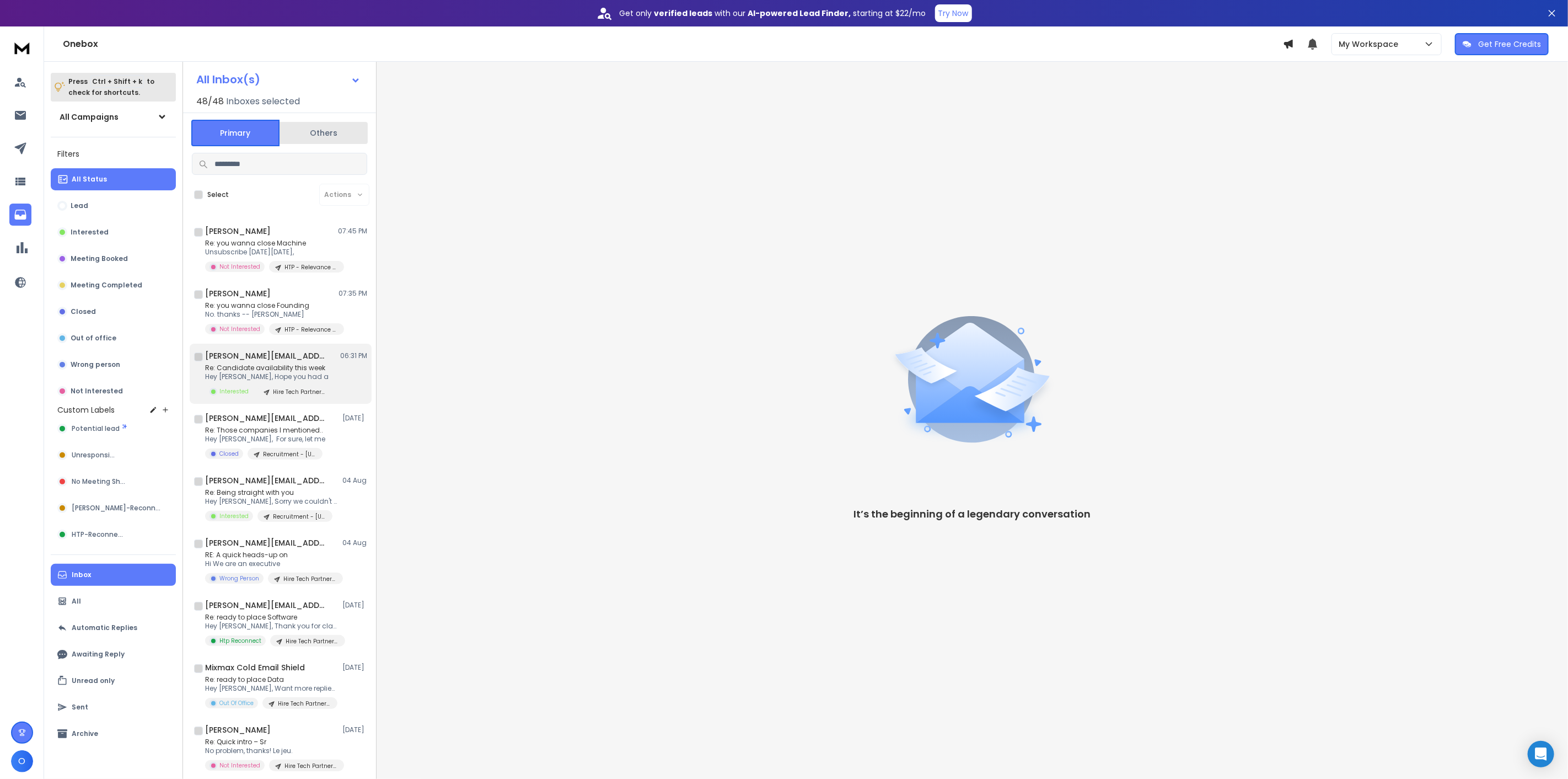
click at [220, 372] on p "Re: Candidate availability this week" at bounding box center [268, 368] width 127 height 9
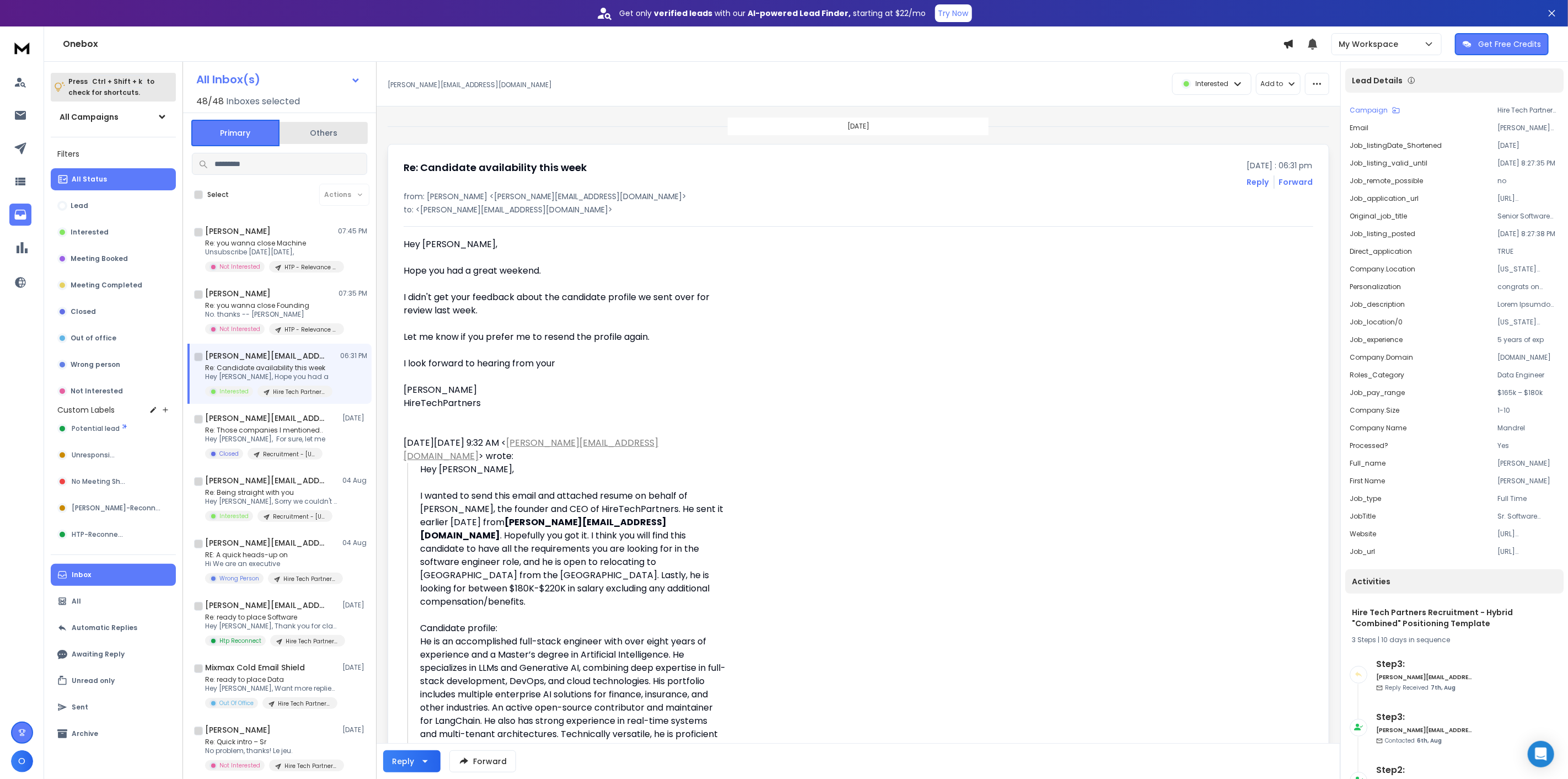
click at [1547, 530] on p "https://www.mandrel.tech" at bounding box center [1528, 534] width 61 height 9
drag, startPoint x: 418, startPoint y: 244, endPoint x: 429, endPoint y: 244, distance: 11.0
click at [429, 244] on div "Hey Ahmed, Hope you had a great weekend. I didn't get your feedback about the c…" at bounding box center [564, 323] width 322 height 172
click at [1522, 460] on p "Ahmed Rady" at bounding box center [1528, 464] width 61 height 9
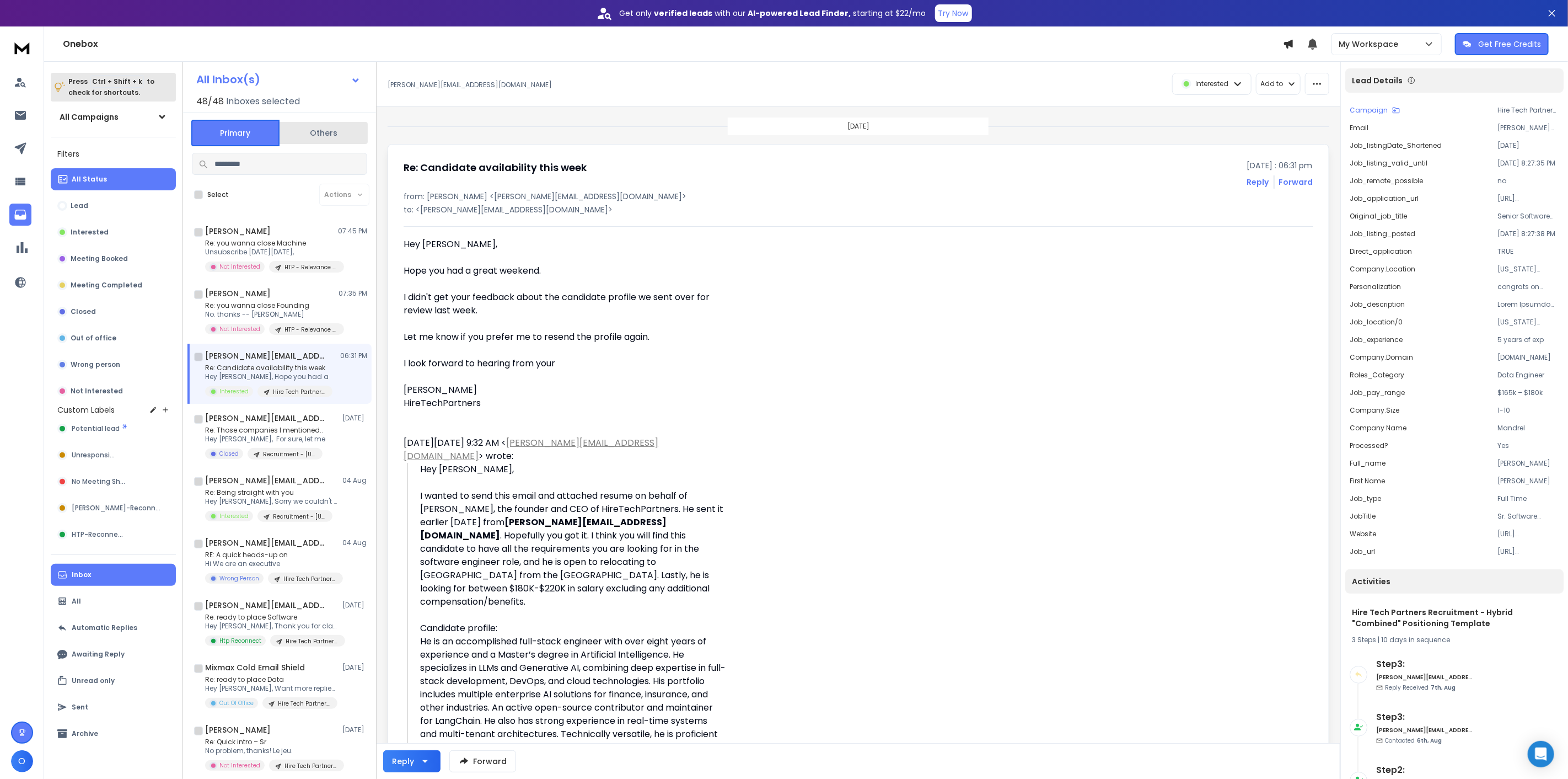
click at [1531, 530] on p "https://www.mandrel.tech" at bounding box center [1528, 534] width 61 height 9
click at [1534, 462] on p "Ahmed Rady" at bounding box center [1528, 464] width 61 height 9
